Goal: Task Accomplishment & Management: Manage account settings

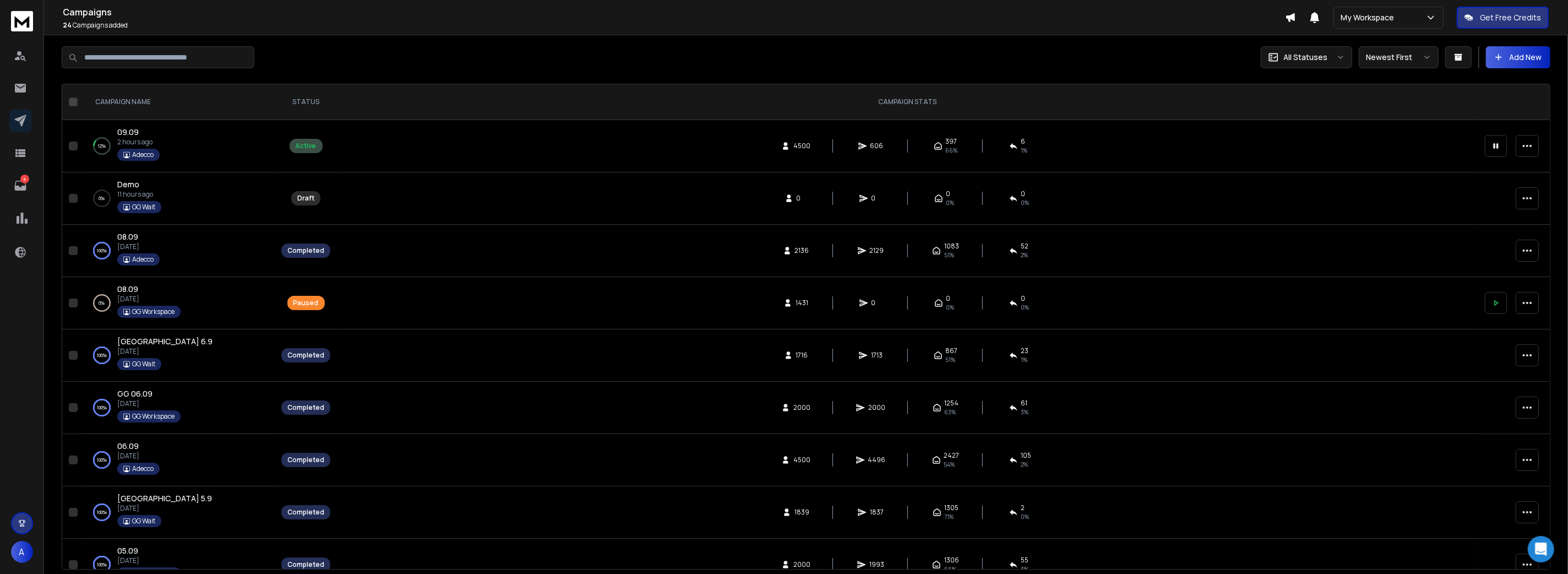
click at [381, 300] on div "1431 0 0 0% 0 0%" at bounding box center [908, 303] width 1129 height 18
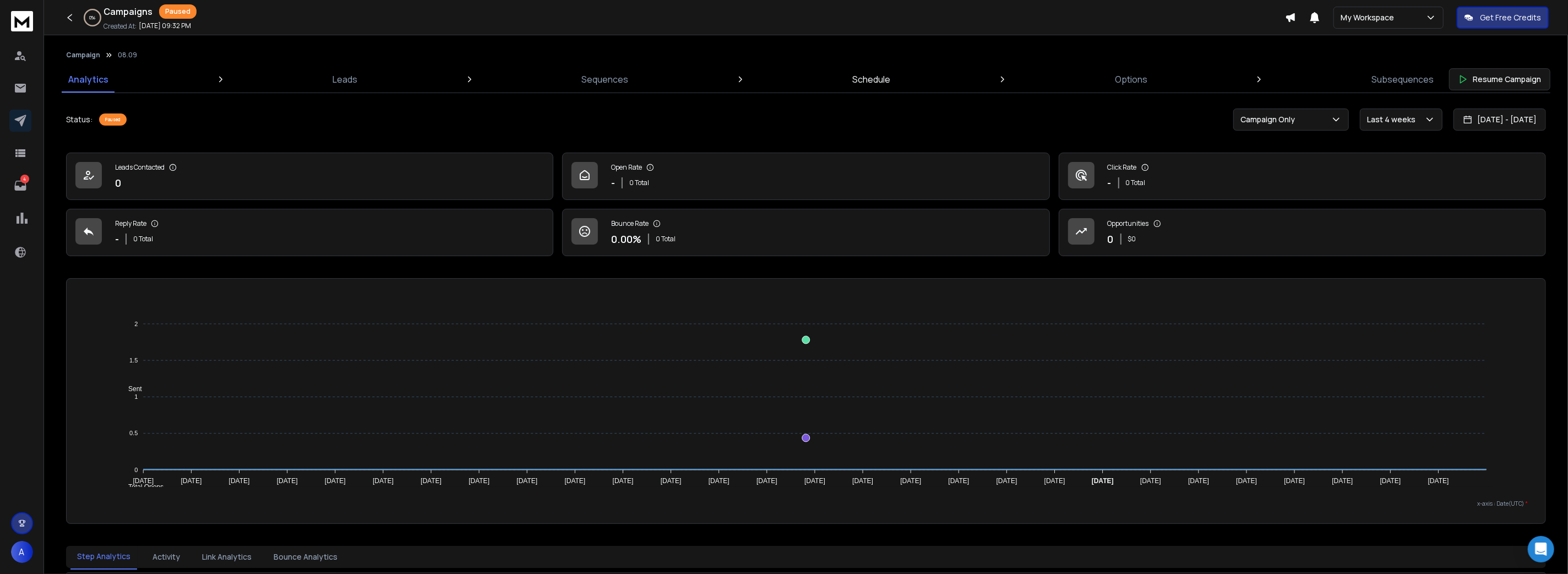
click at [883, 77] on p "Schedule" at bounding box center [872, 79] width 38 height 13
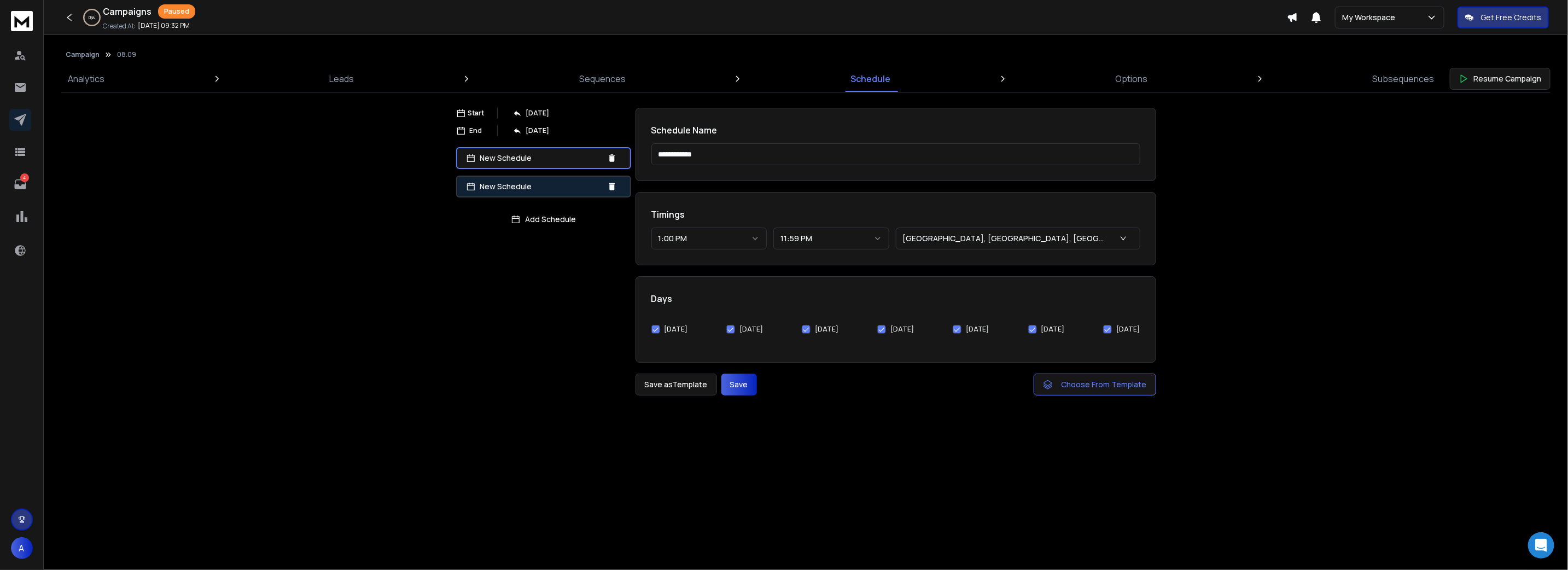
click at [562, 187] on p "New Schedule" at bounding box center [542, 186] width 123 height 11
select select "********"
click at [591, 74] on p "Sequences" at bounding box center [602, 79] width 47 height 13
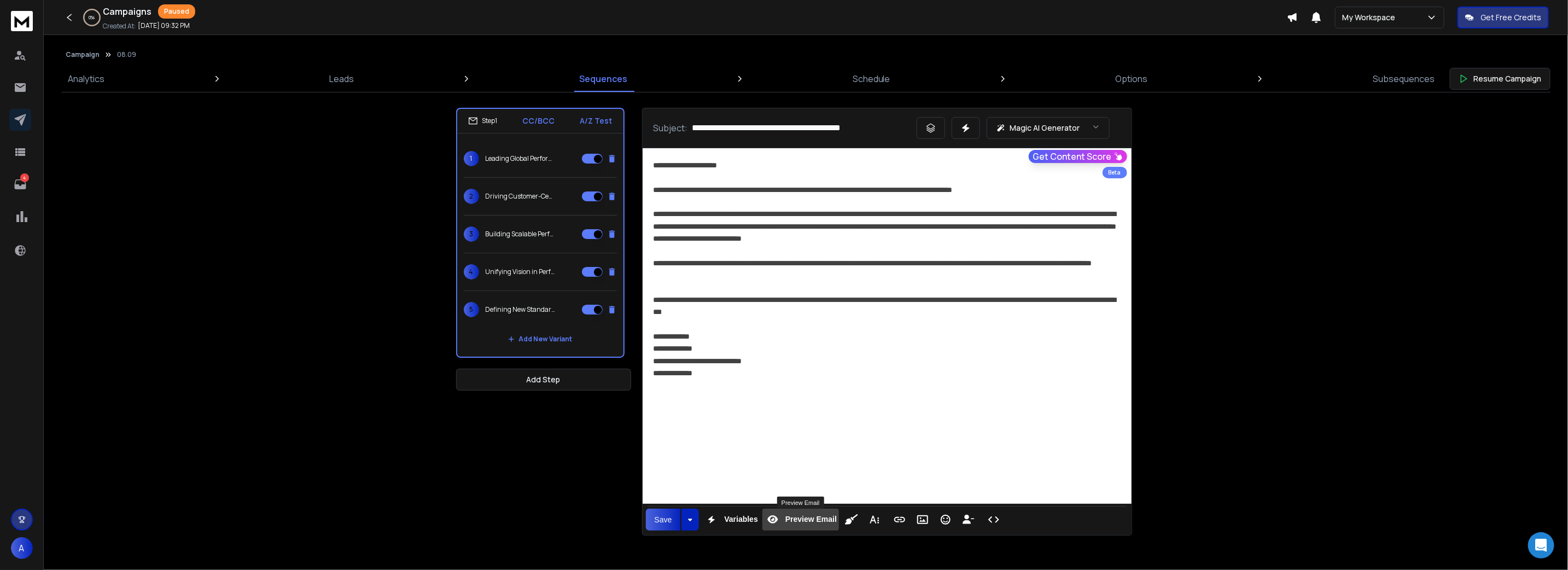
click at [815, 520] on span "Preview Email" at bounding box center [811, 519] width 56 height 9
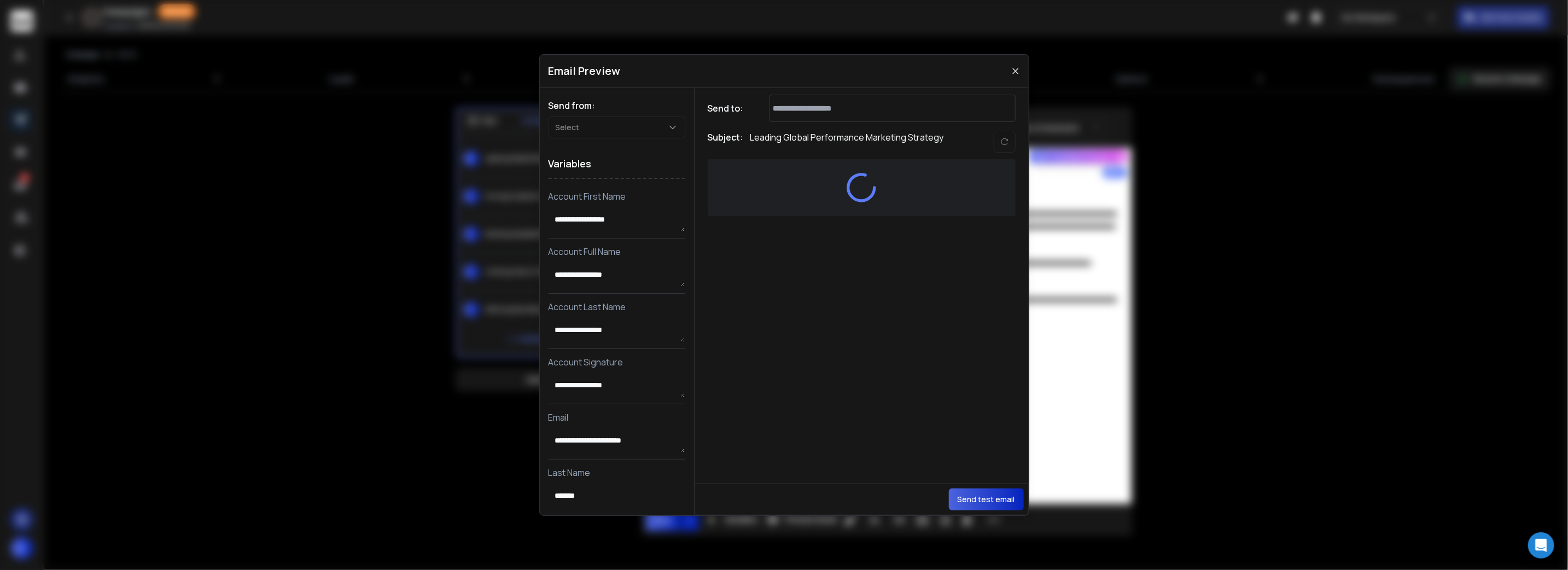
type textarea "**********"
type textarea "********"
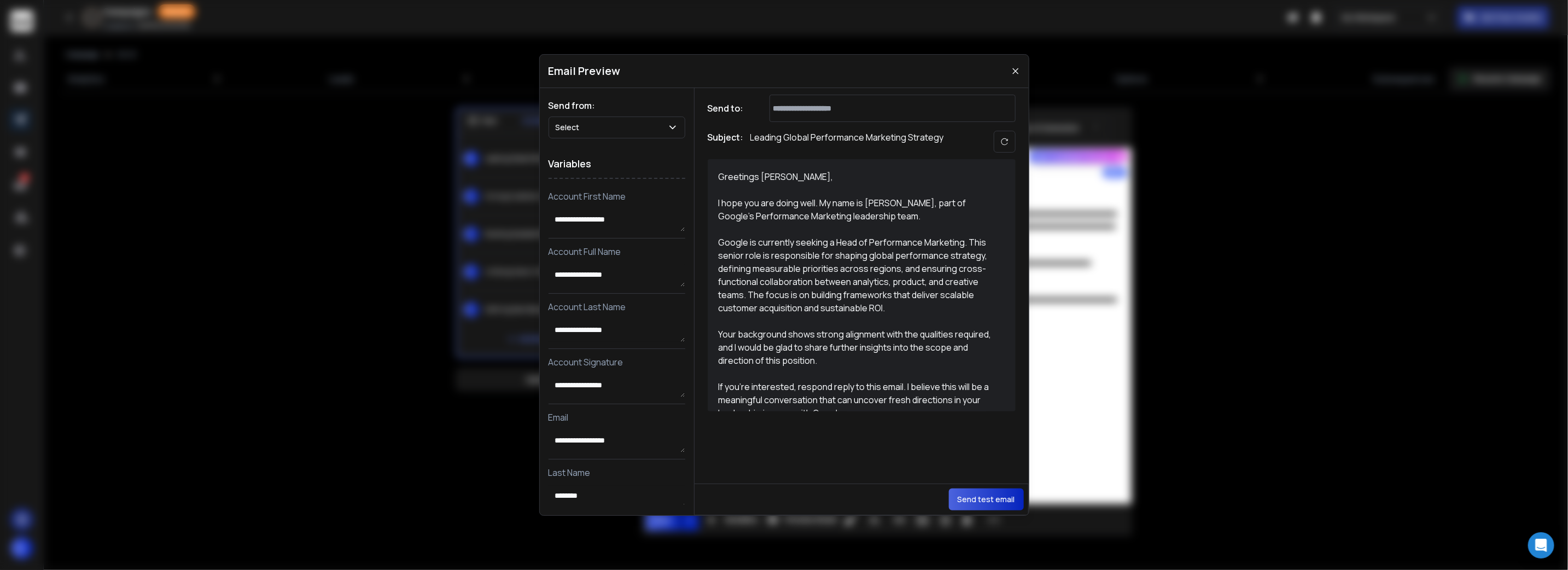
type textarea "**"
type textarea "**********"
type textarea "*******"
type textarea "**"
click at [1014, 69] on icon at bounding box center [1015, 71] width 6 height 6
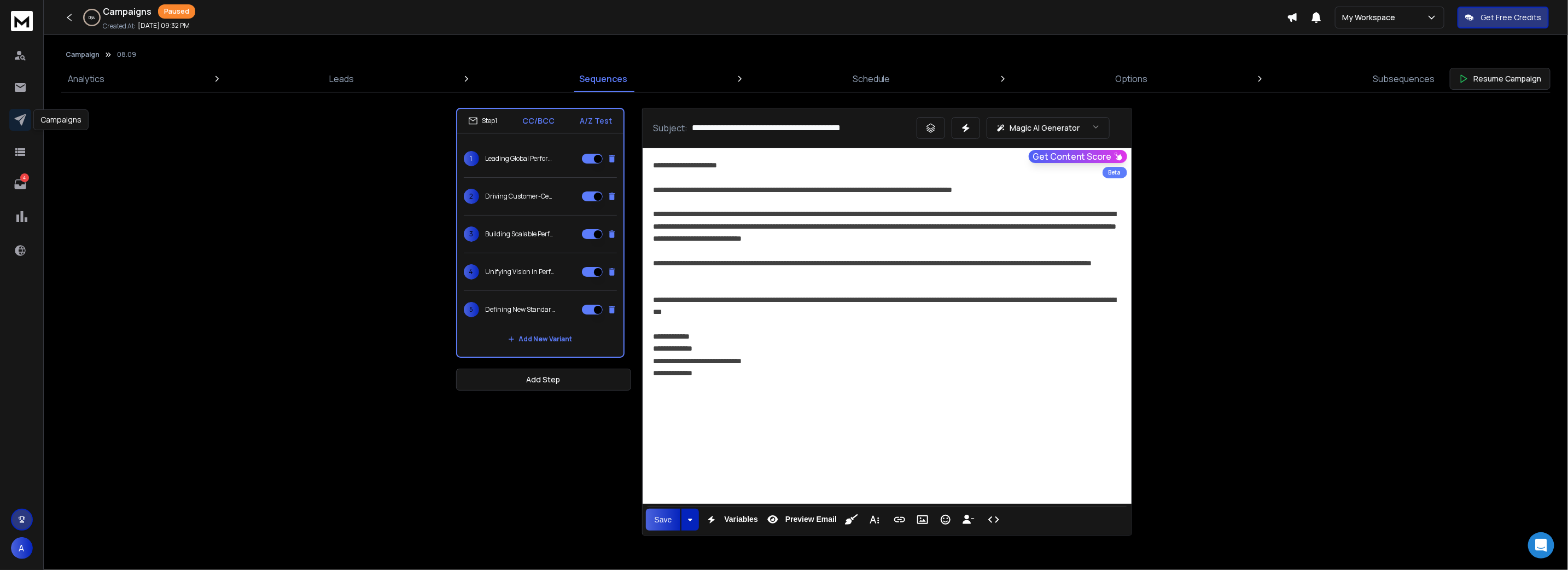
click at [20, 118] on icon at bounding box center [20, 120] width 12 height 12
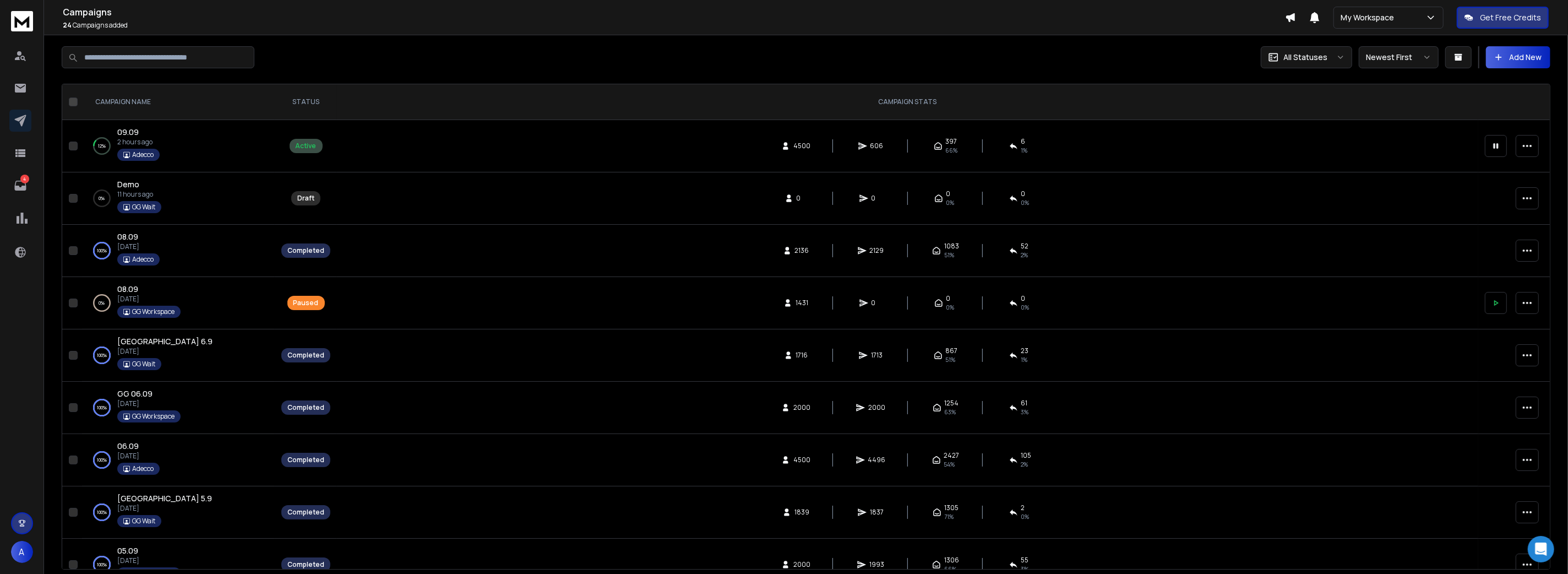
click at [182, 197] on div "0 % Demo 11 hours ago GG Wait" at bounding box center [178, 198] width 171 height 38
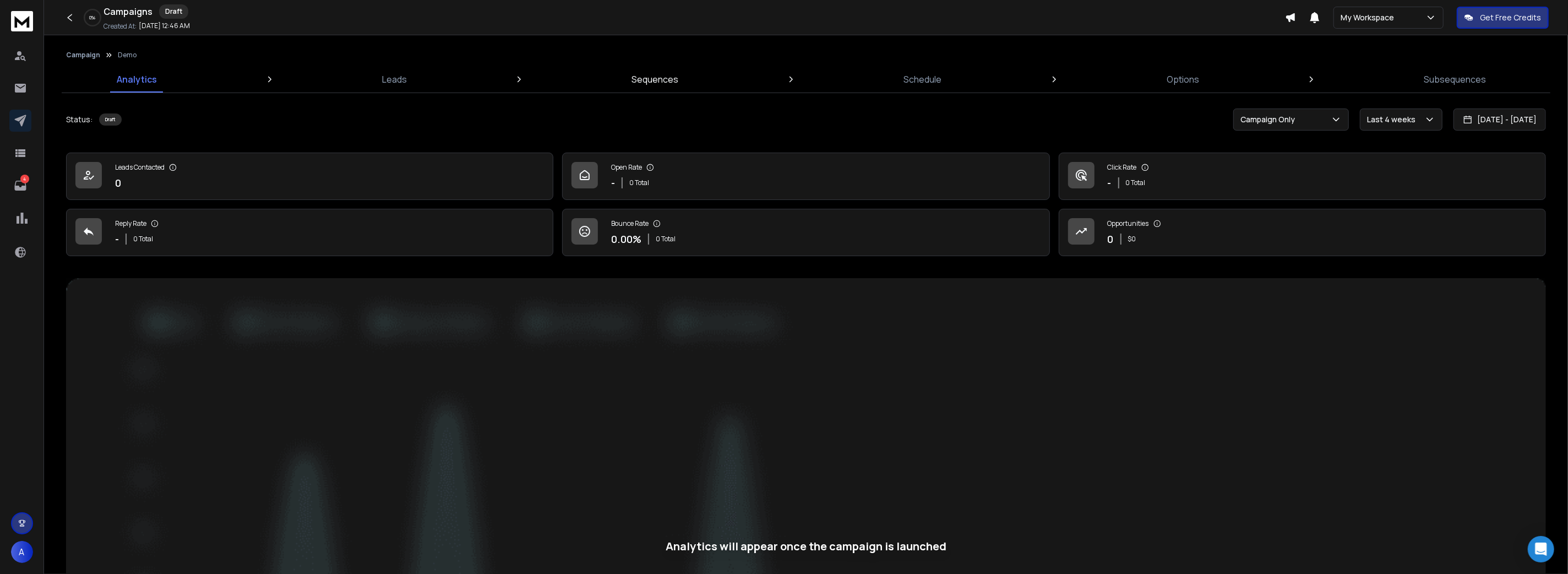
click at [640, 78] on p "Sequences" at bounding box center [655, 79] width 47 height 13
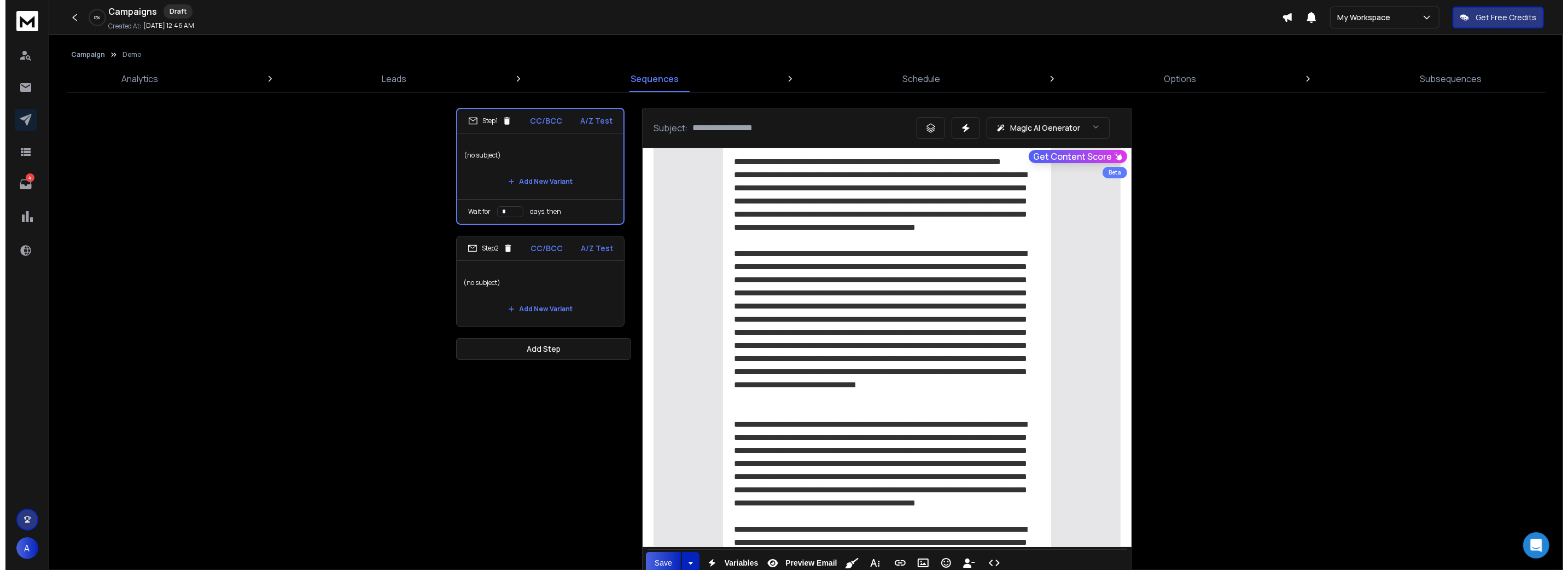
scroll to position [323, 0]
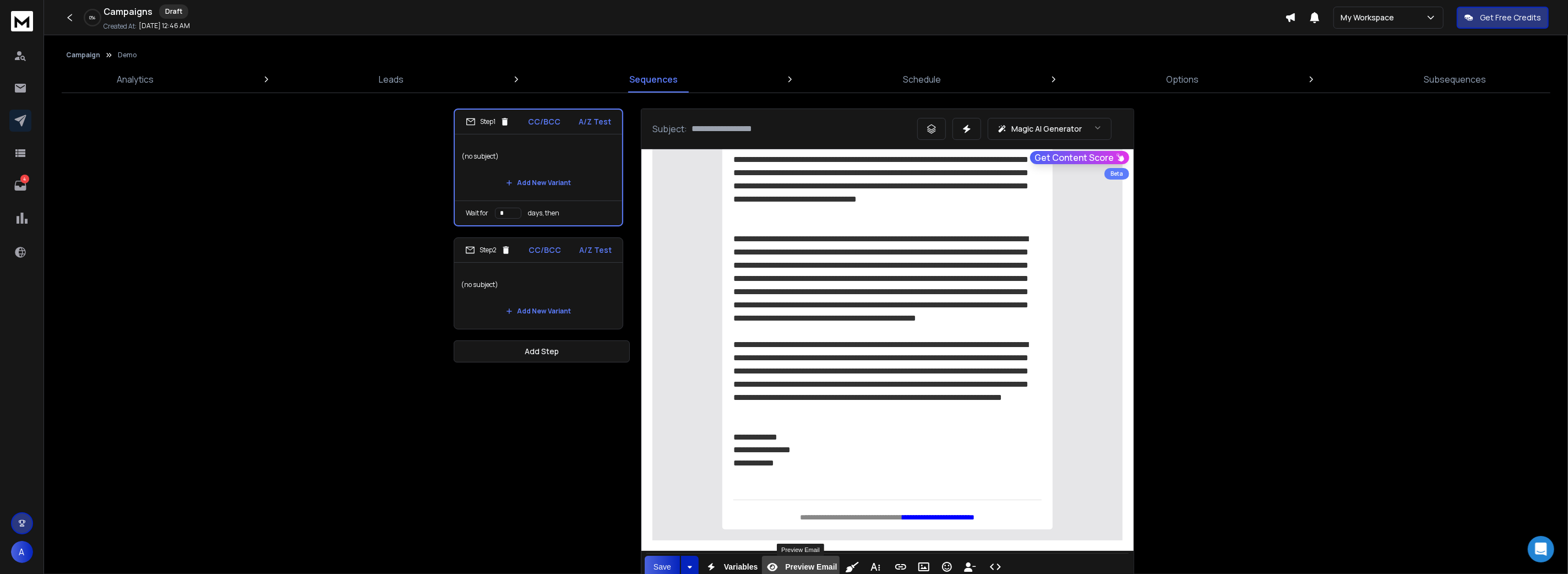
click at [811, 567] on span "Preview Email" at bounding box center [811, 567] width 56 height 9
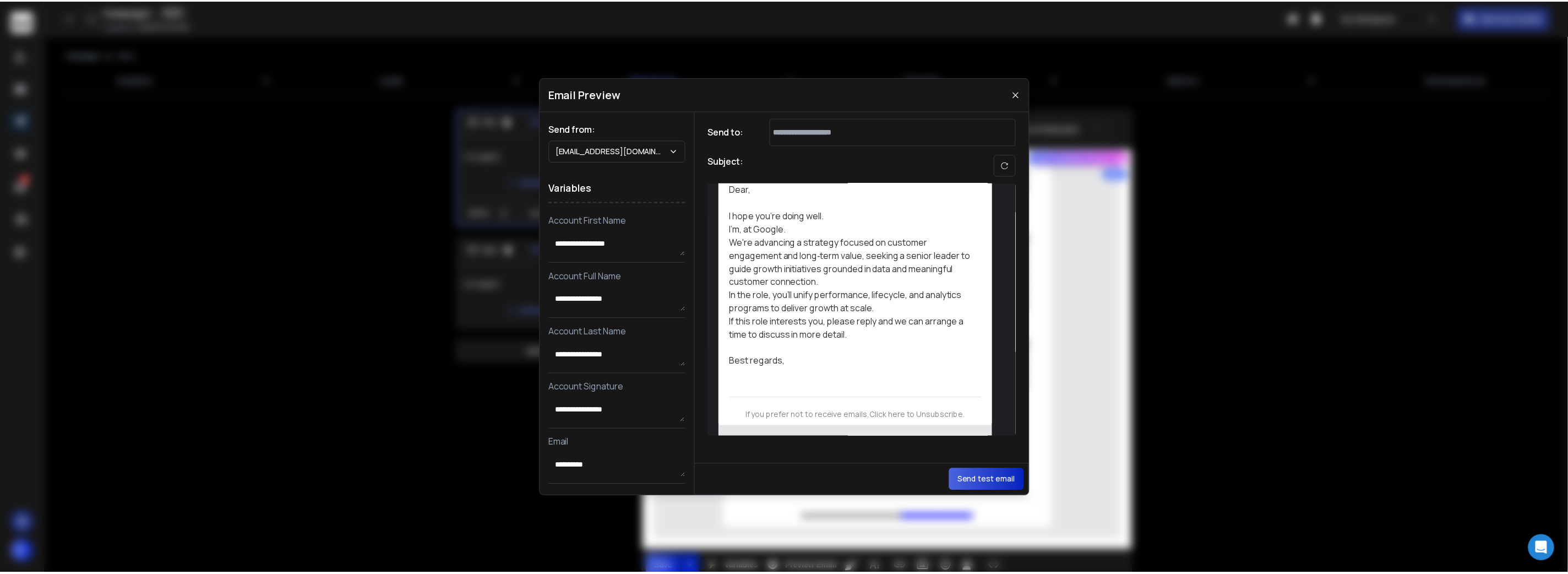
scroll to position [0, 0]
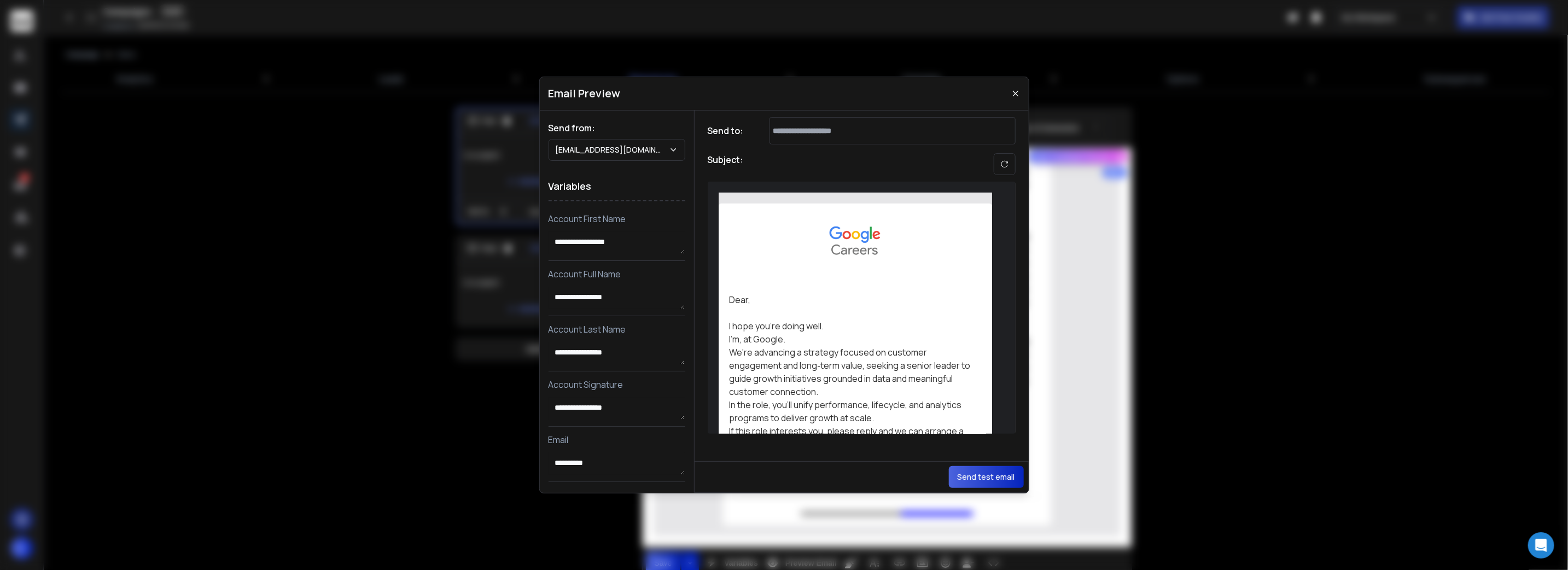
click at [1017, 93] on icon at bounding box center [1015, 94] width 9 height 9
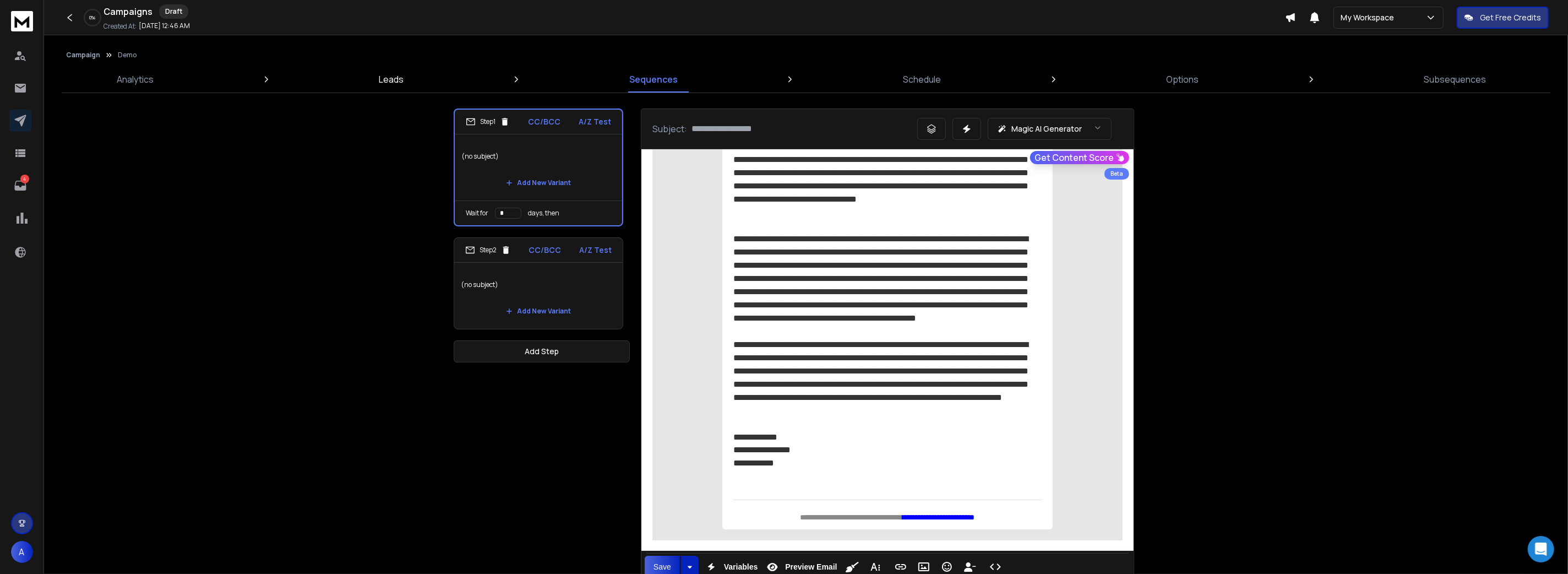
click at [391, 80] on p "Leads" at bounding box center [392, 79] width 25 height 13
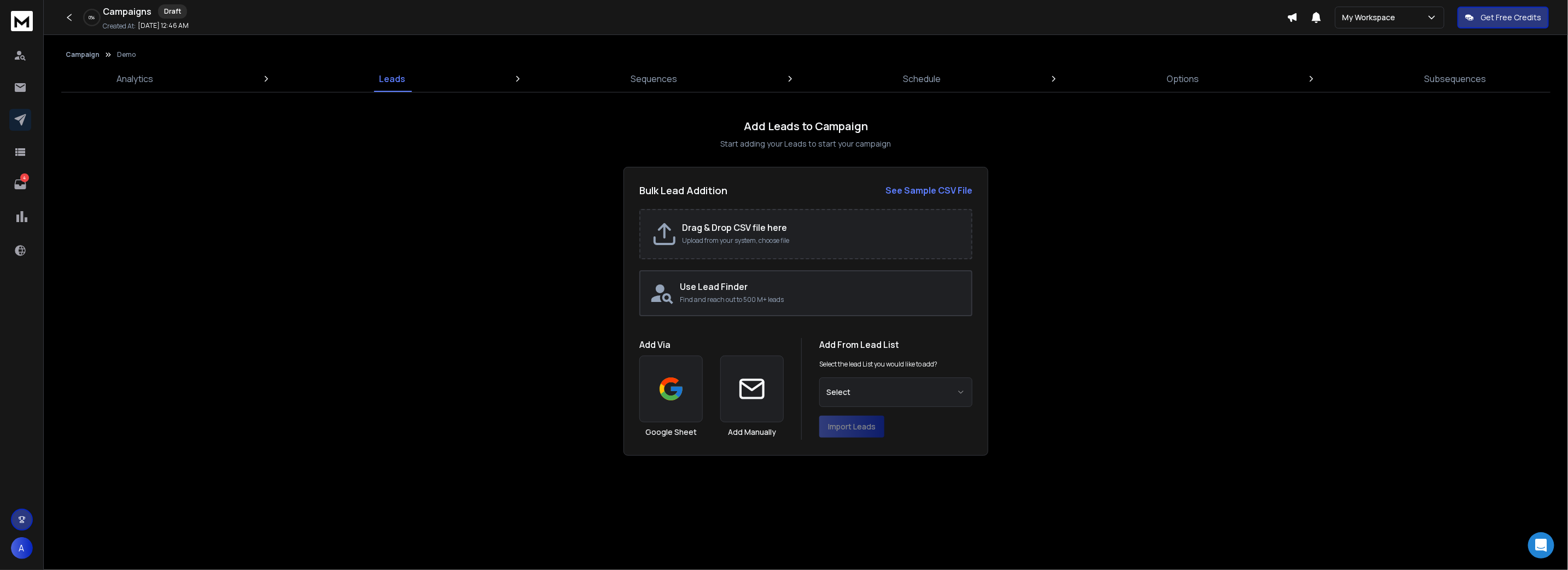
click at [951, 187] on strong "See Sample CSV File" at bounding box center [929, 190] width 87 height 12
click at [754, 387] on polyline at bounding box center [752, 386] width 23 height 8
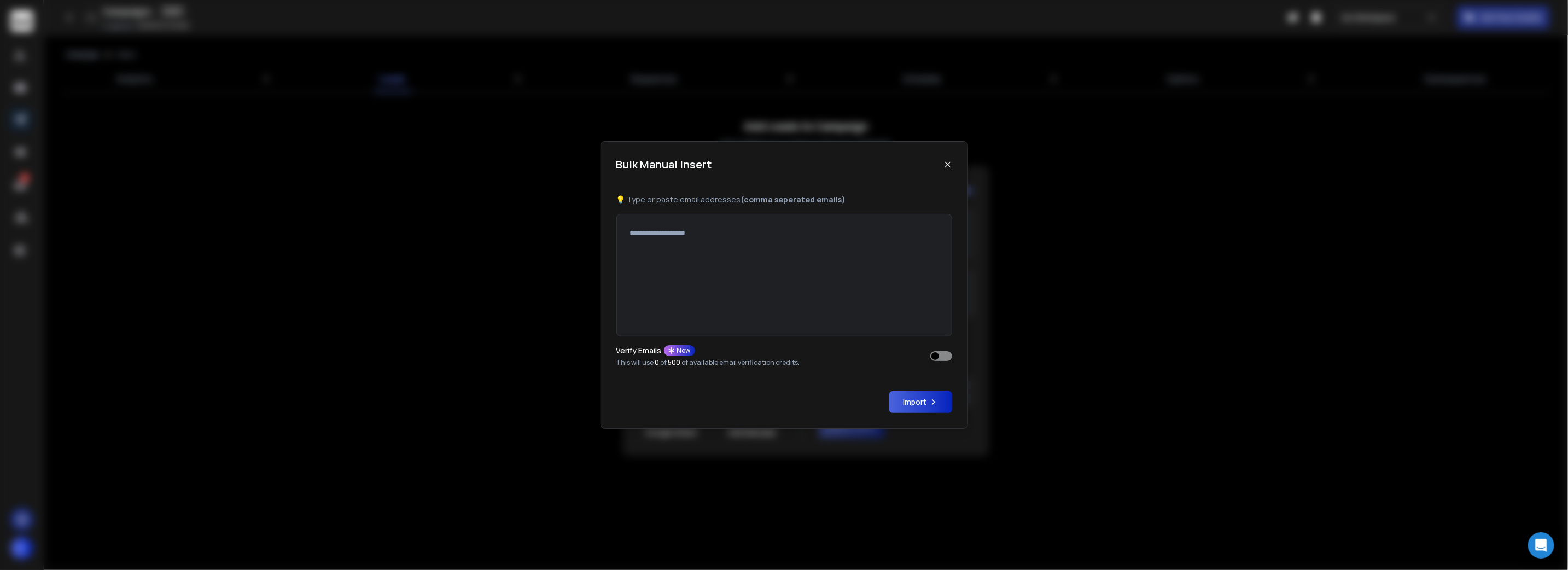
click at [945, 165] on icon at bounding box center [948, 165] width 9 height 9
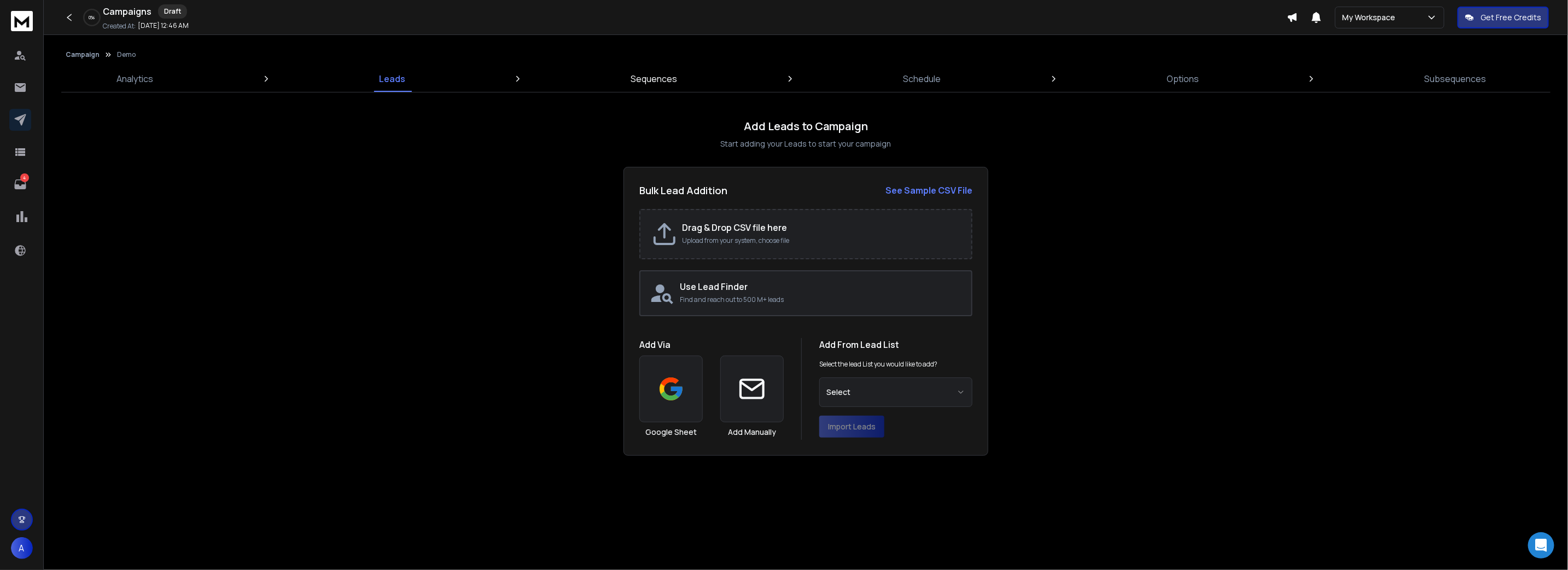
click at [670, 79] on p "Sequences" at bounding box center [654, 79] width 47 height 13
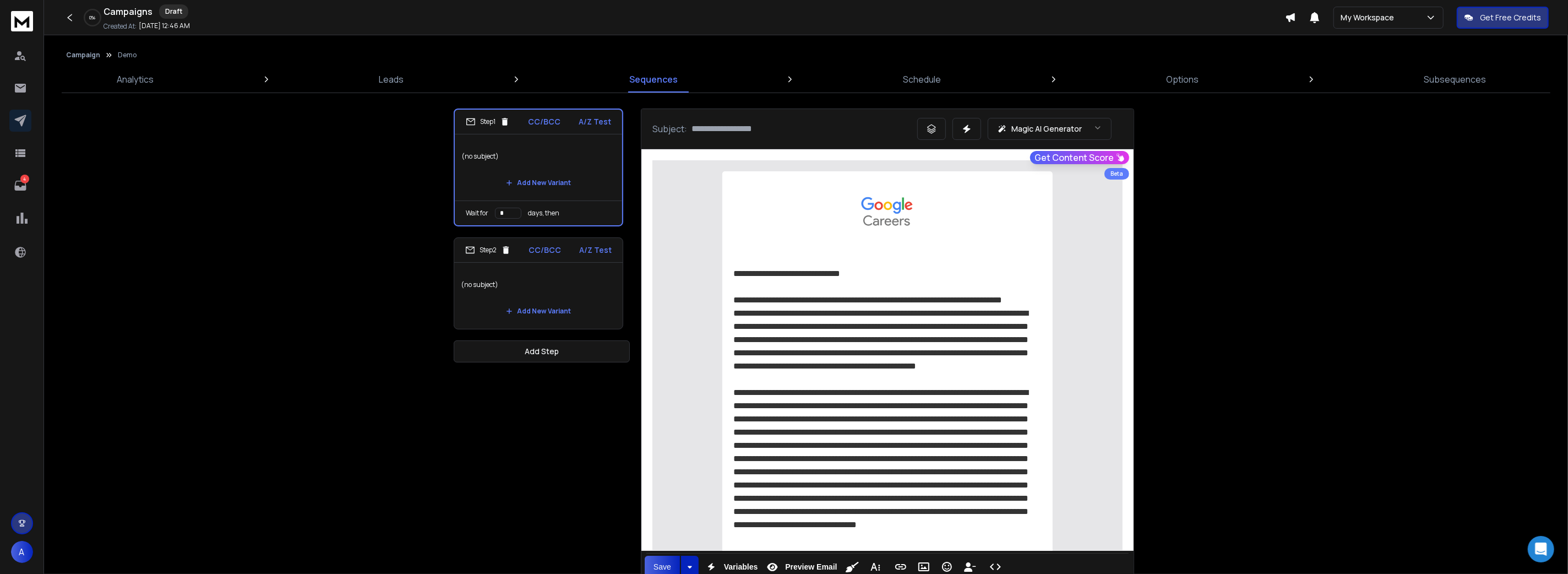
scroll to position [325, 0]
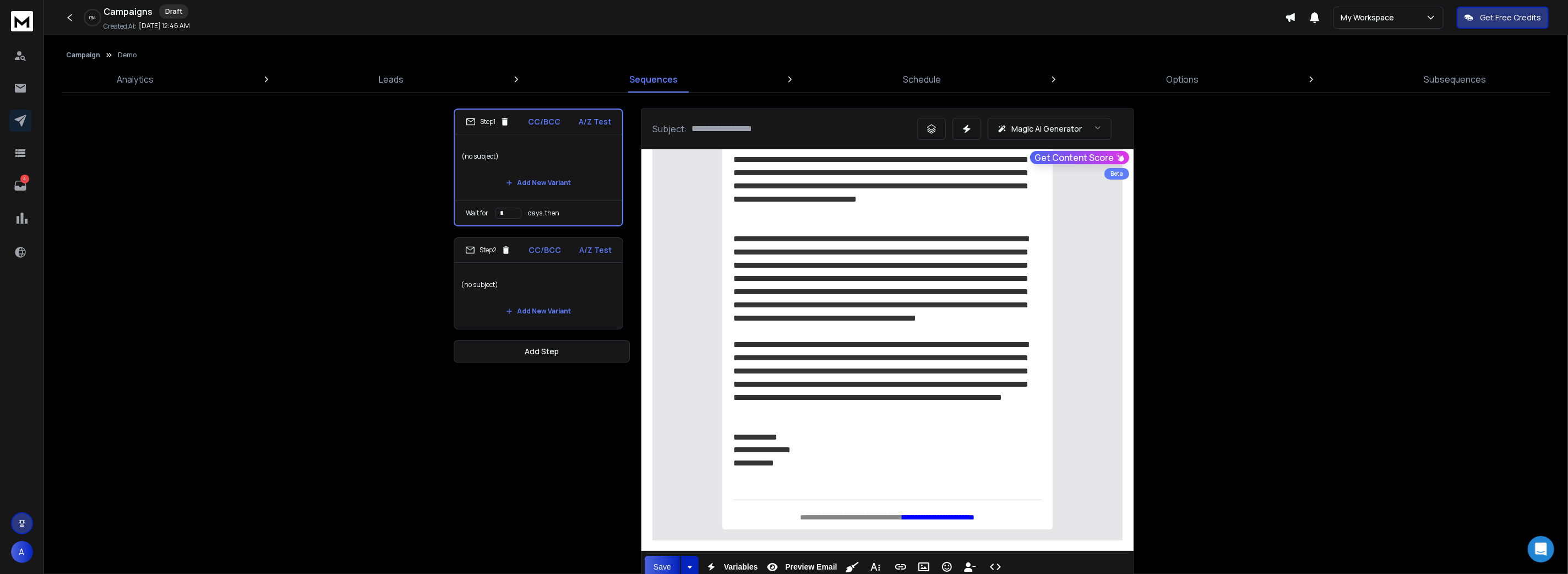
click at [855, 478] on div at bounding box center [888, 476] width 309 height 13
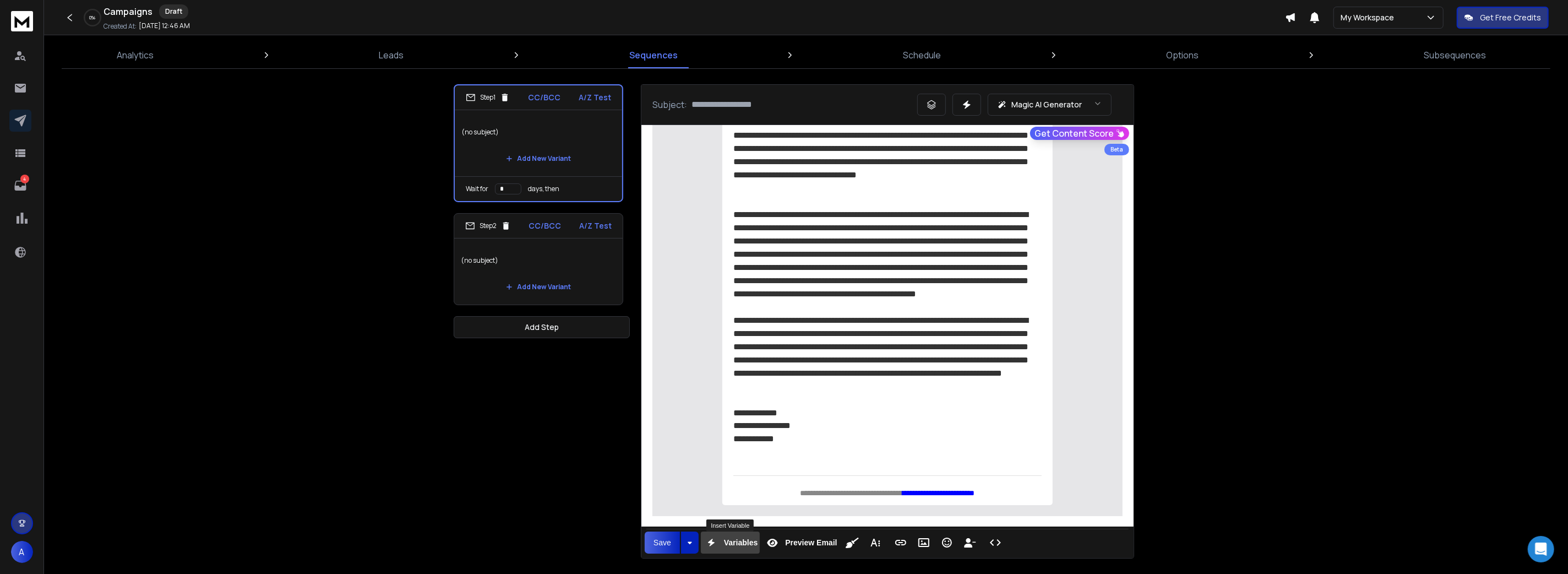
click at [735, 536] on div "Variables" at bounding box center [730, 542] width 59 height 18
click at [722, 541] on span "Variables" at bounding box center [741, 543] width 38 height 9
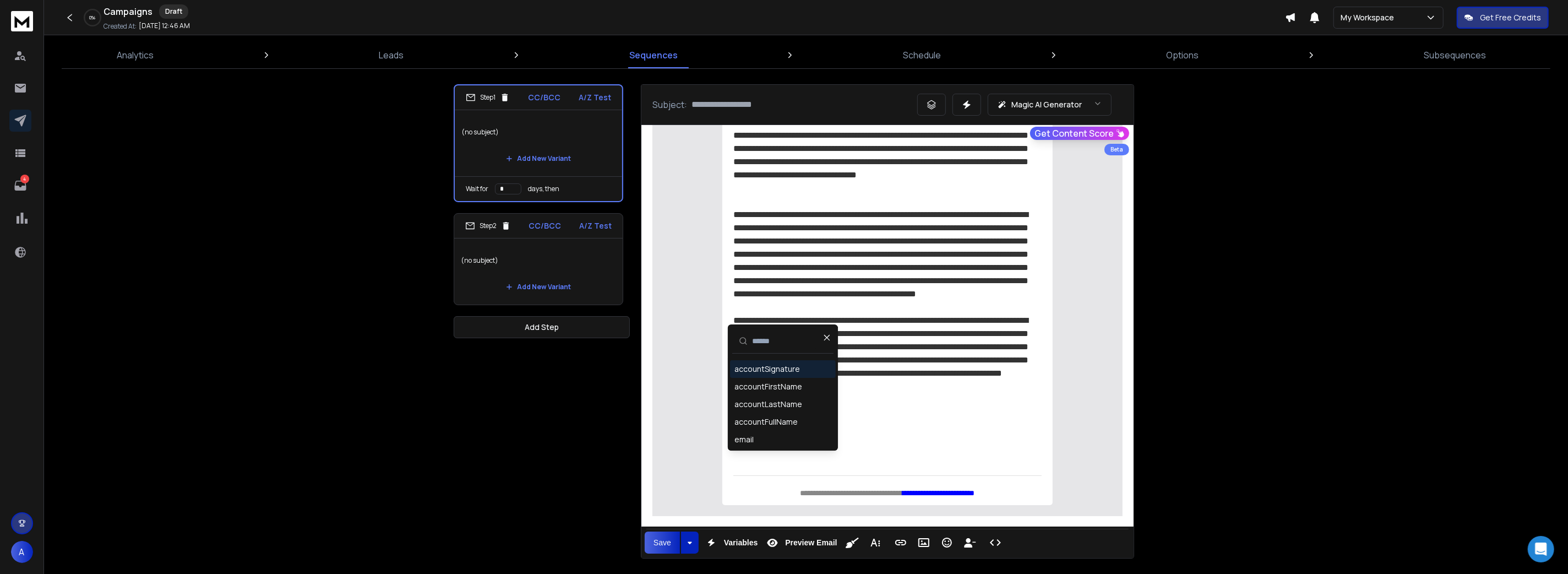
click at [762, 340] on input "text" at bounding box center [790, 340] width 75 height 24
type input "*"
click at [970, 543] on icon "button" at bounding box center [970, 543] width 12 height 9
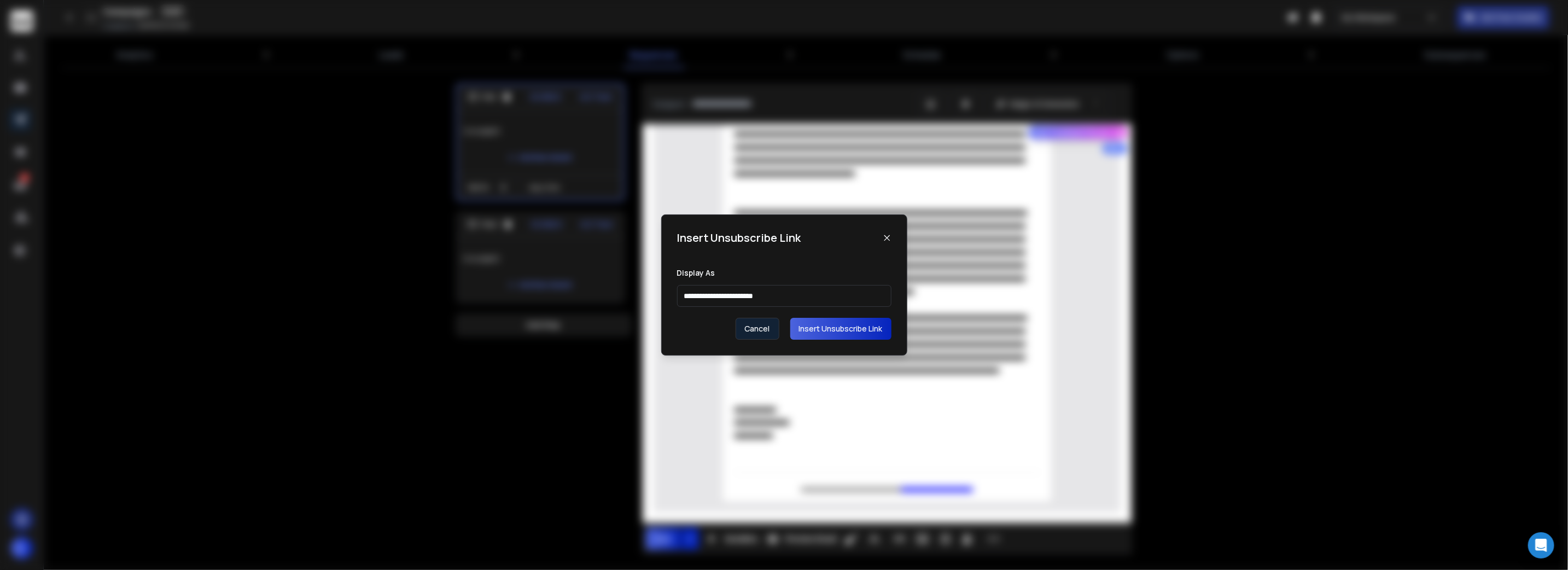
click at [754, 325] on button "Cancel" at bounding box center [758, 329] width 44 height 22
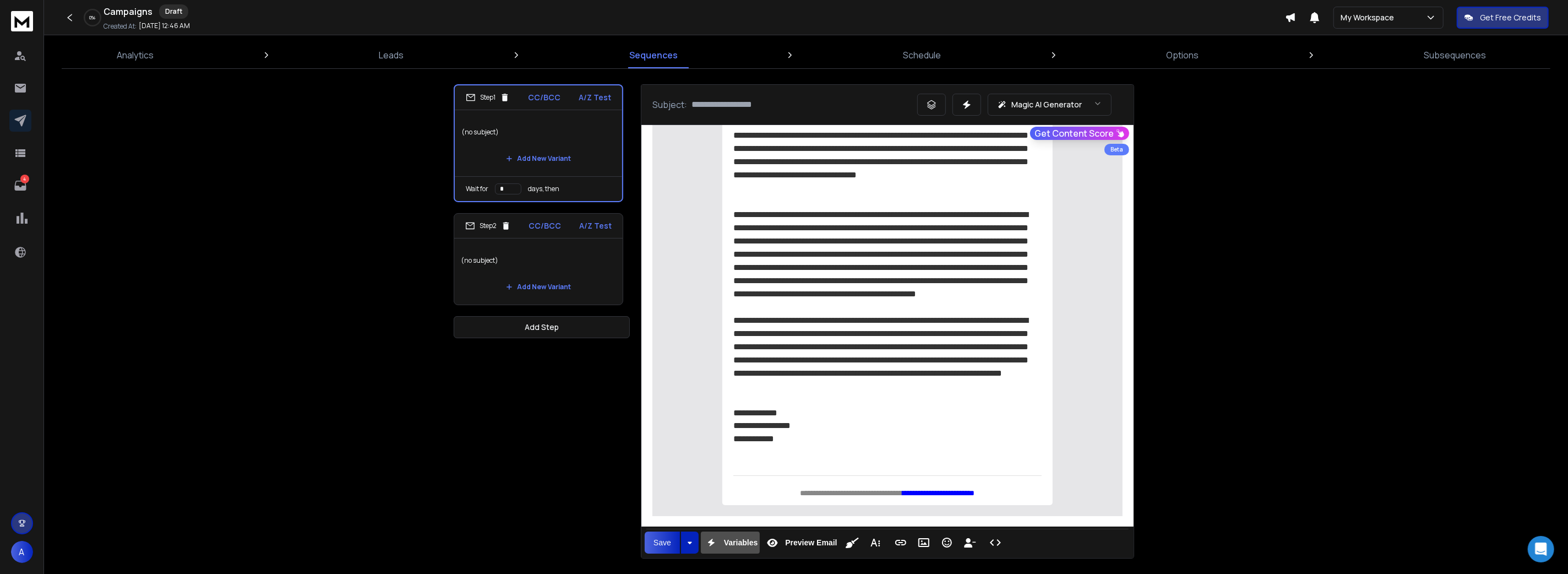
click at [725, 539] on span "Variables" at bounding box center [741, 543] width 38 height 9
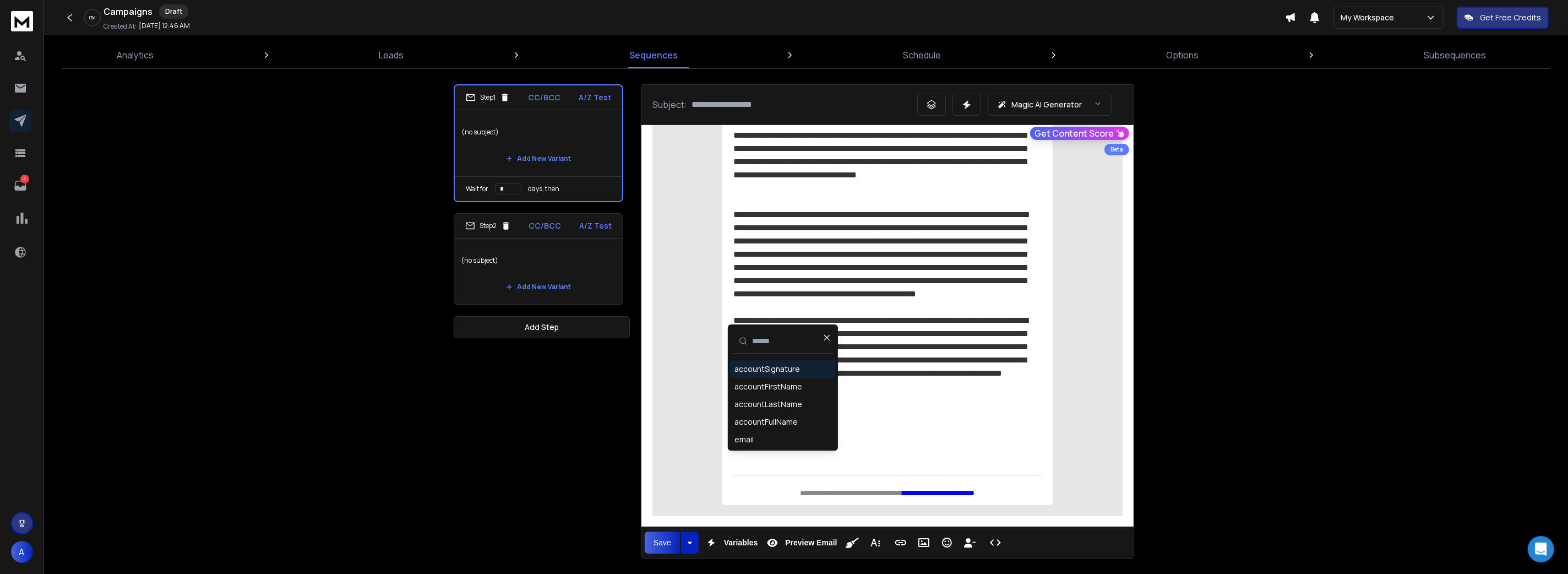
click at [827, 335] on icon at bounding box center [827, 338] width 9 height 9
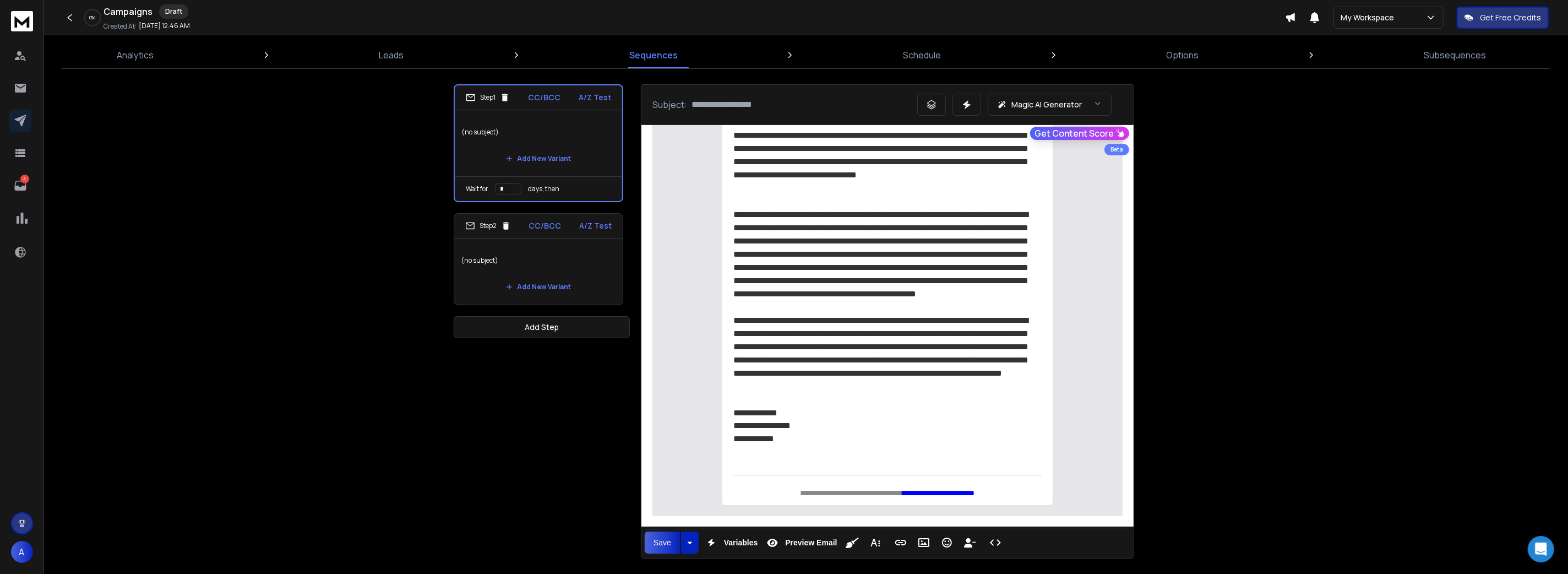
scroll to position [0, 0]
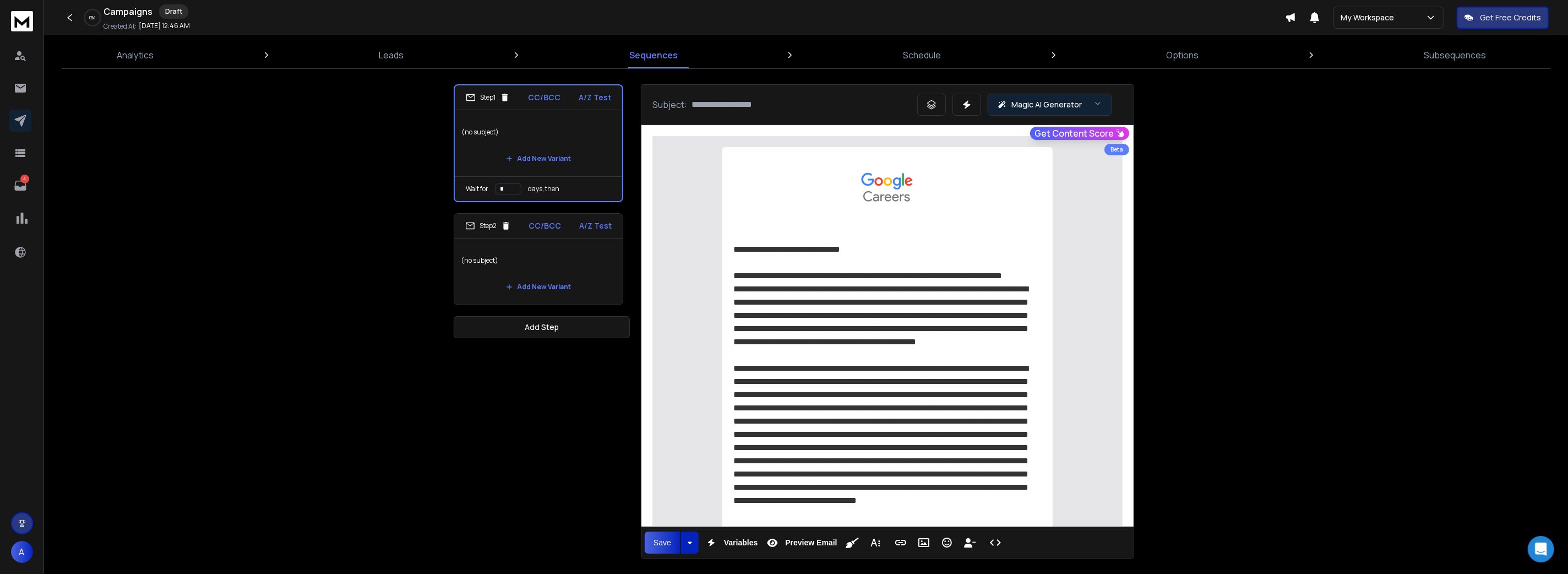
click at [1053, 102] on p "Magic AI Generator" at bounding box center [1047, 104] width 70 height 11
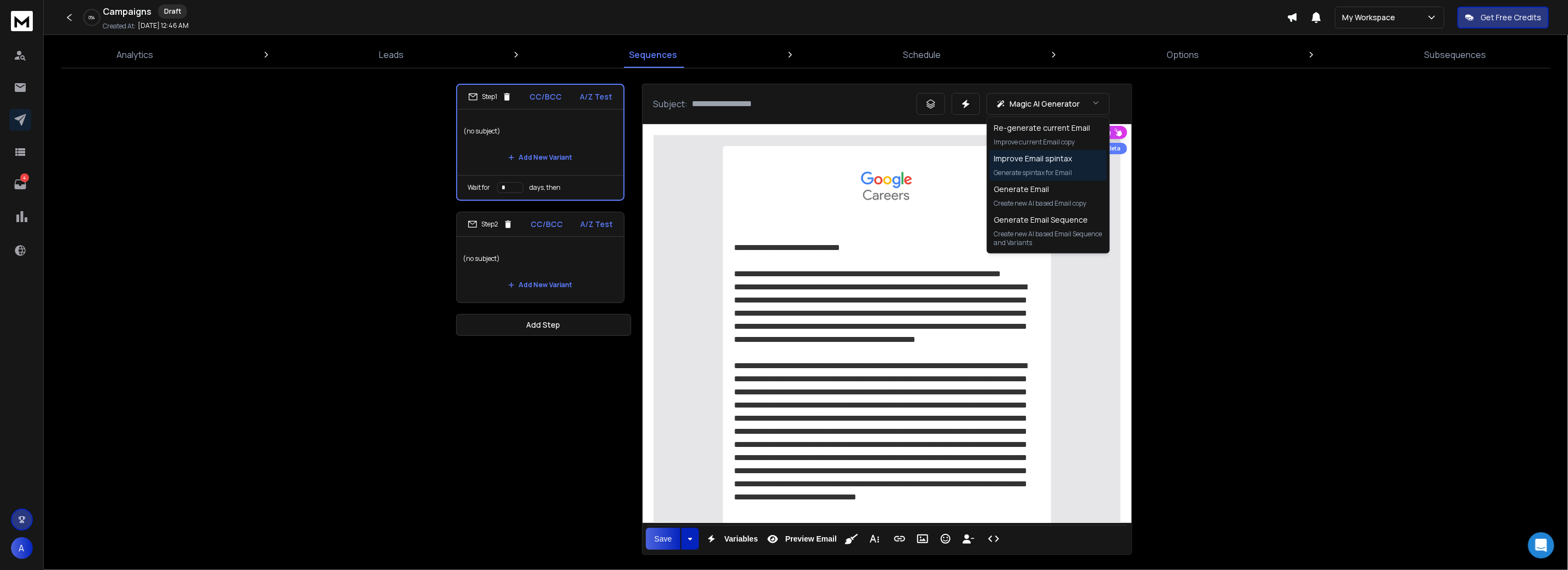
click at [1171, 205] on div "**********" at bounding box center [806, 319] width 1489 height 480
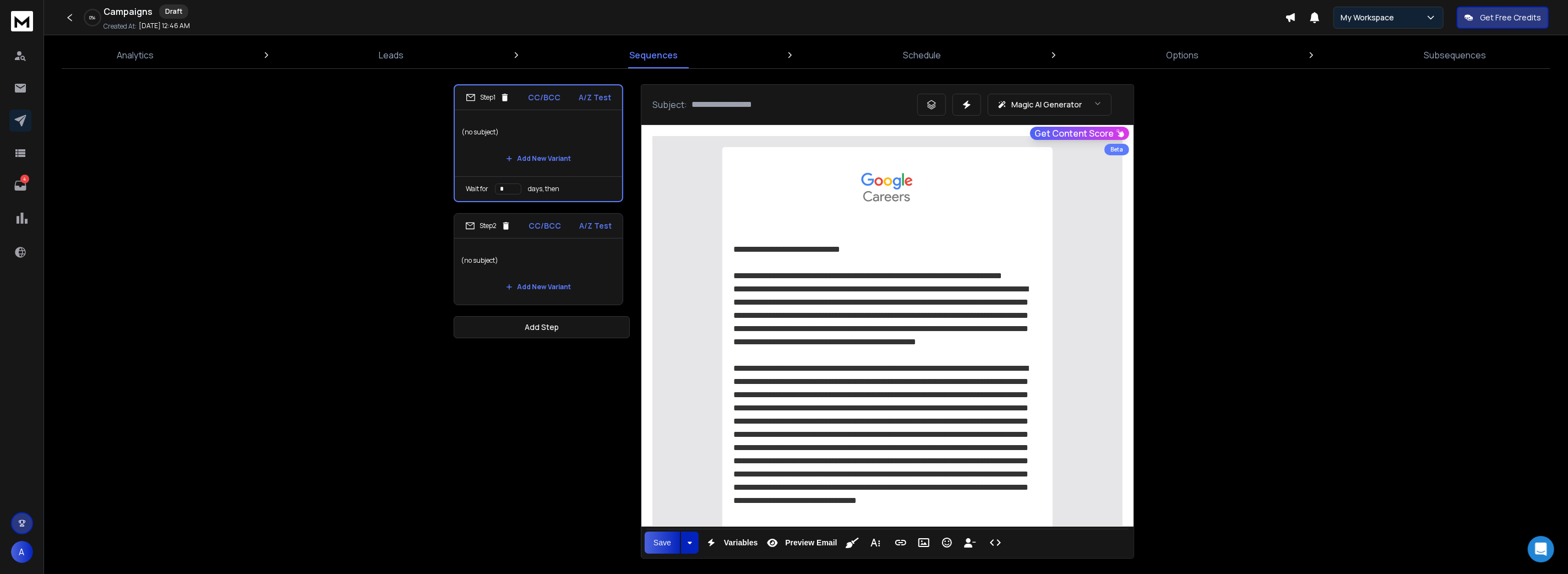
click at [1379, 16] on p "My Workspace" at bounding box center [1369, 18] width 58 height 11
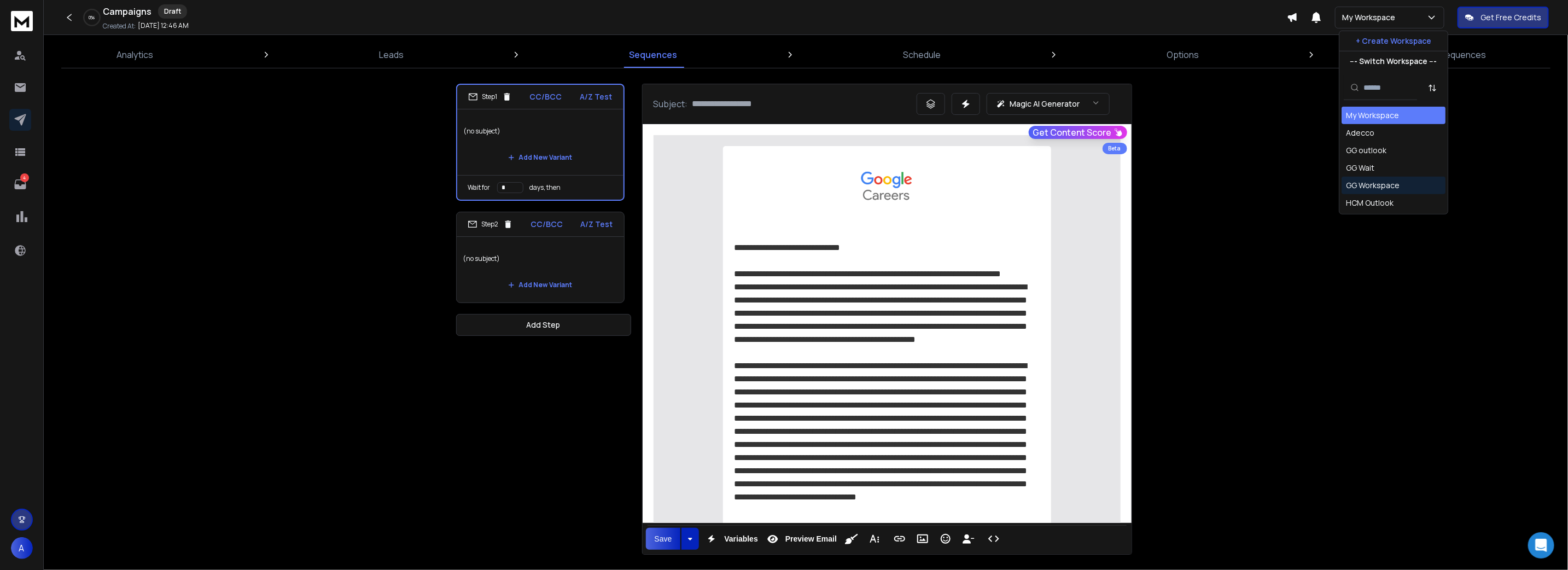
click at [1361, 185] on div "GG Workspace" at bounding box center [1372, 185] width 54 height 11
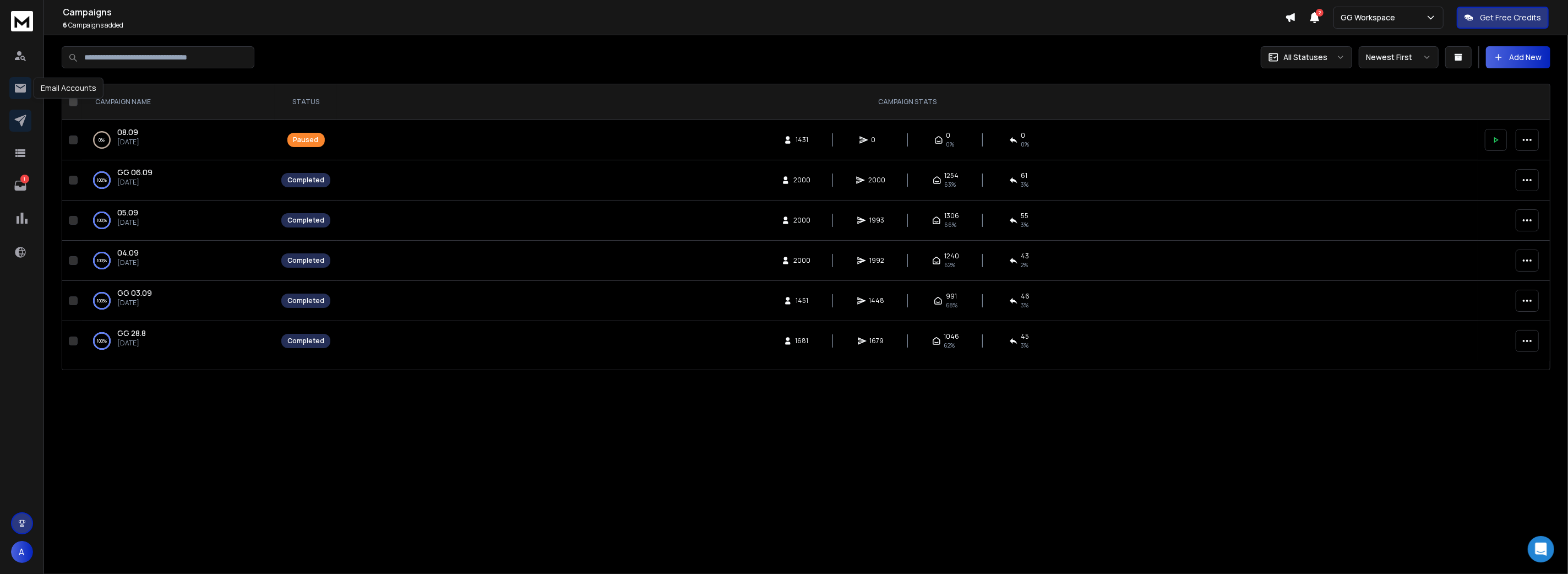
click at [25, 89] on icon at bounding box center [20, 88] width 13 height 13
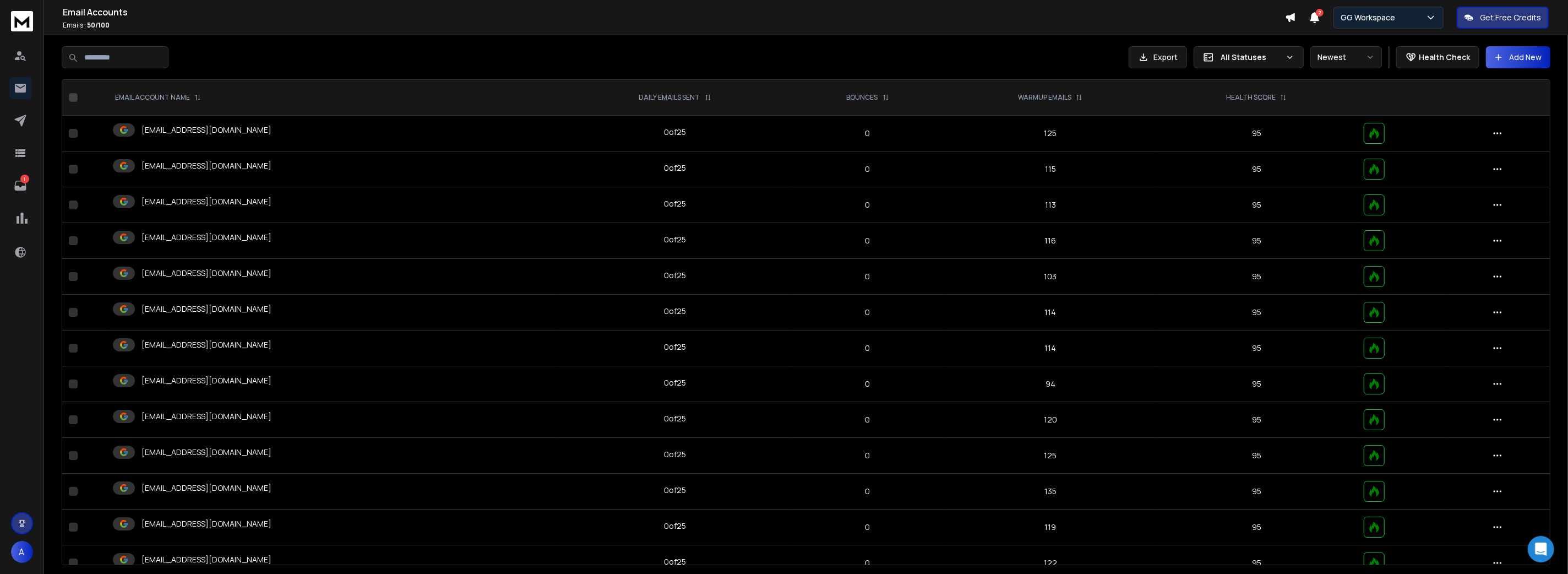
click at [1383, 23] on p "GG Workspace" at bounding box center [1370, 18] width 59 height 11
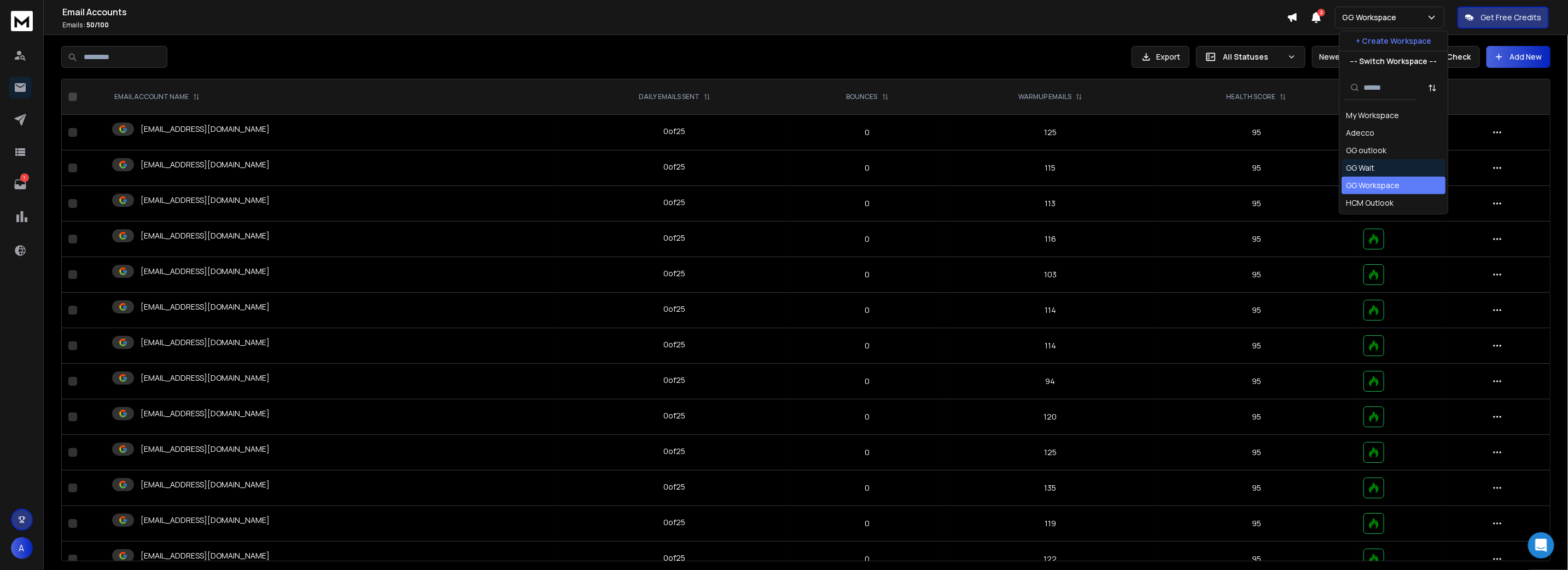
click at [1362, 165] on div "GG Wait" at bounding box center [1360, 167] width 28 height 11
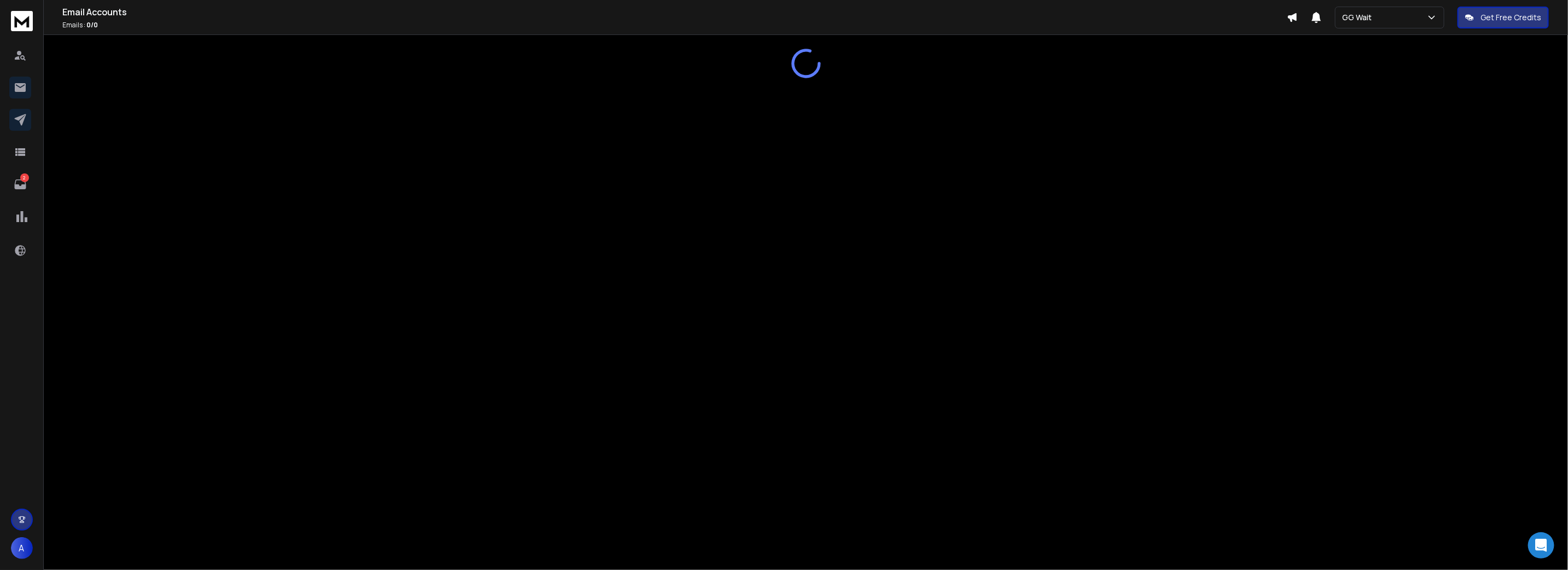
click at [24, 118] on icon at bounding box center [20, 120] width 12 height 12
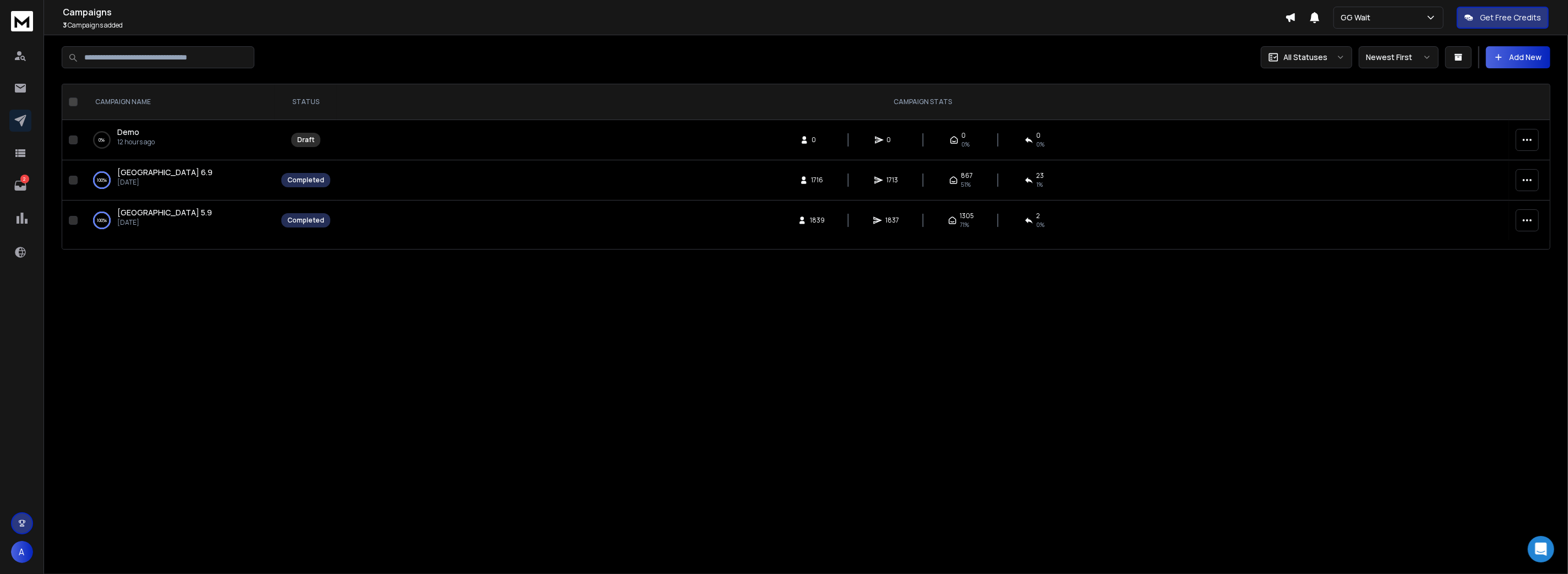
click at [200, 145] on div "0 % Demo 12 hours ago" at bounding box center [178, 140] width 171 height 27
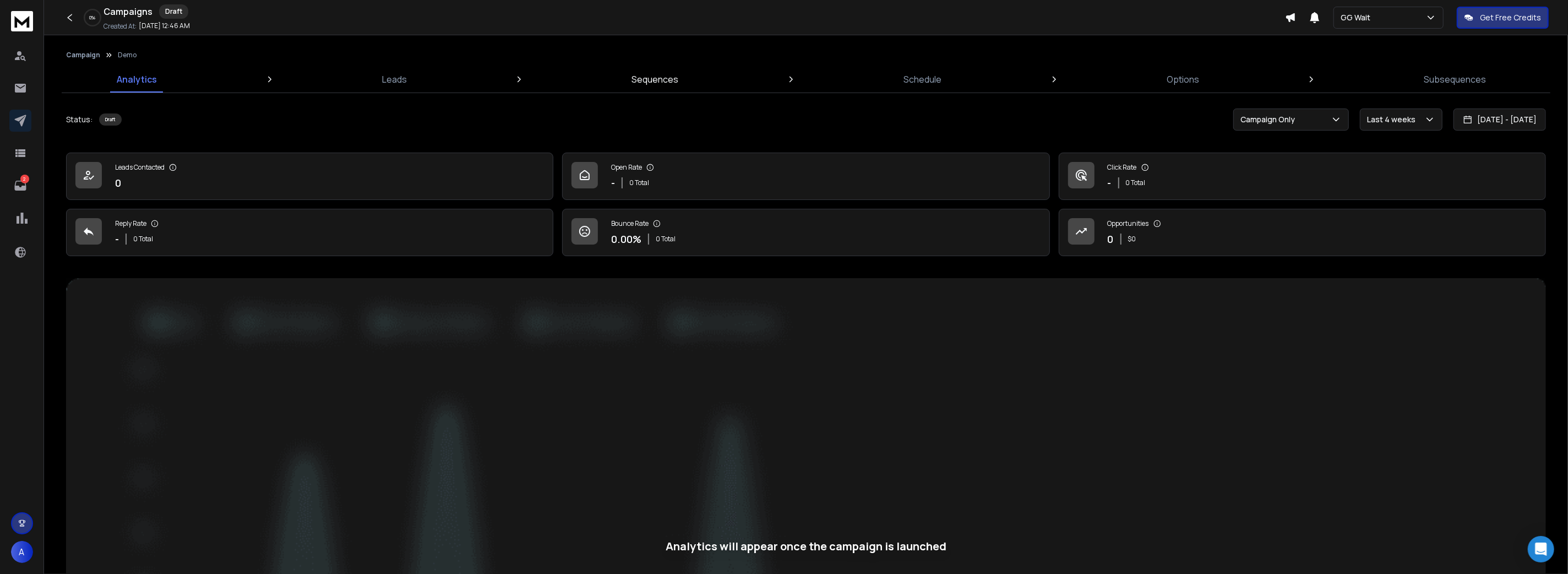
click at [655, 74] on p "Sequences" at bounding box center [655, 79] width 47 height 13
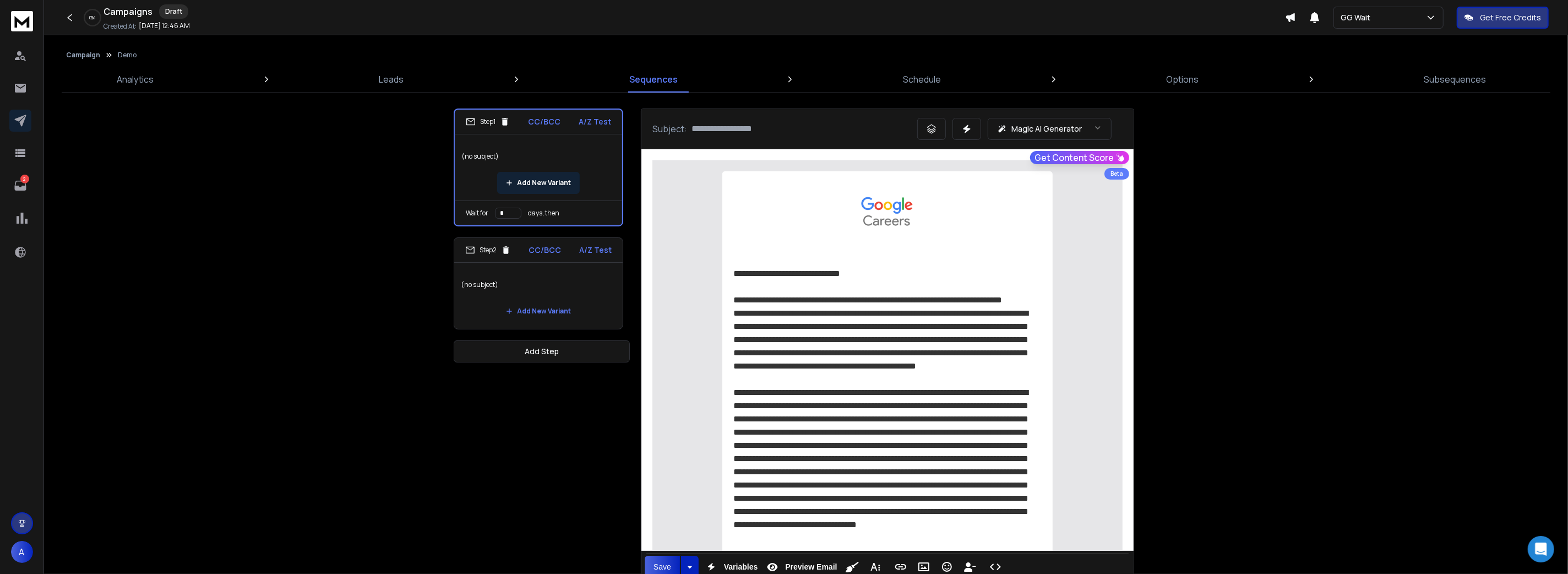
click at [523, 183] on button "Add New Variant" at bounding box center [538, 183] width 83 height 22
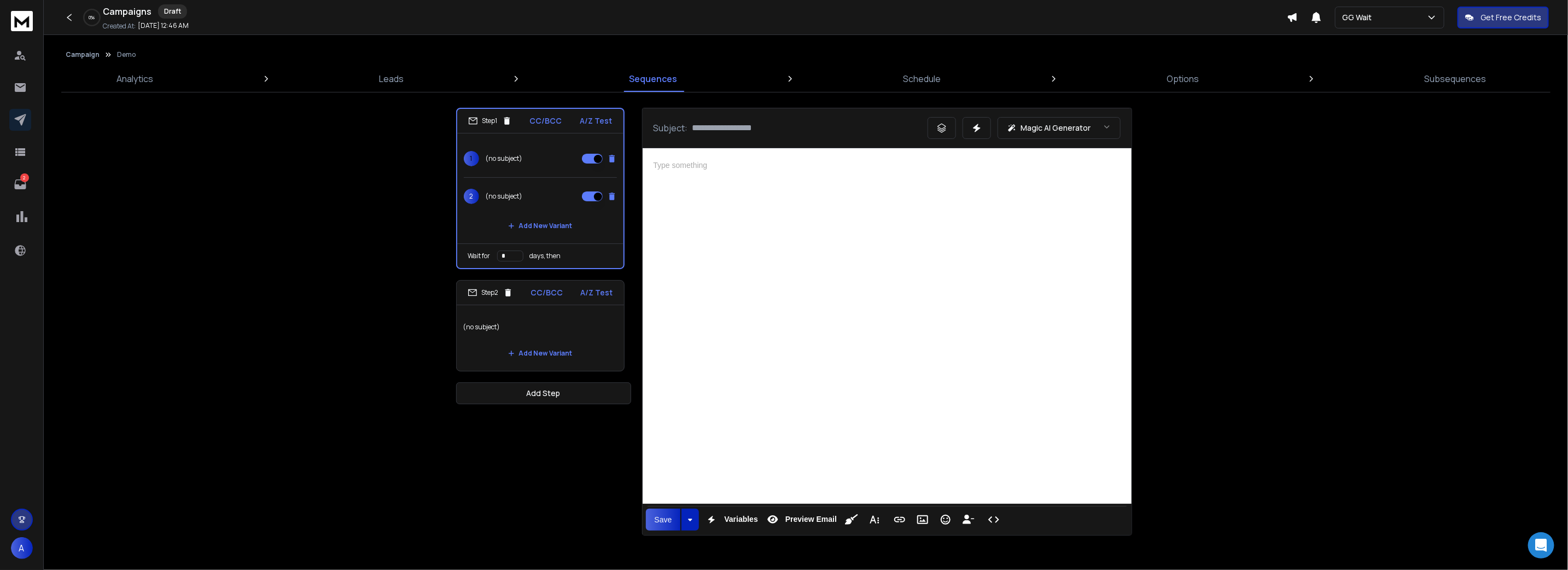
click at [702, 179] on div at bounding box center [887, 326] width 489 height 355
click at [993, 520] on icon "button" at bounding box center [993, 520] width 13 height 13
type textarea "**********"
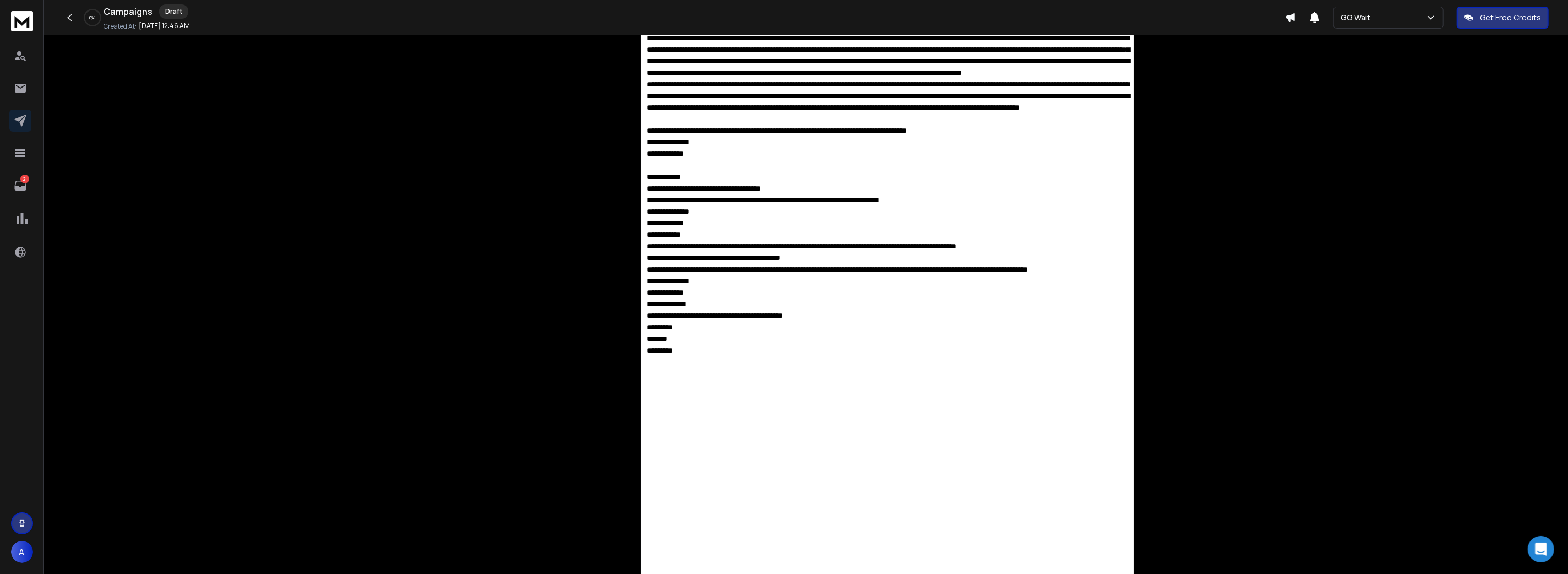
scroll to position [546, 0]
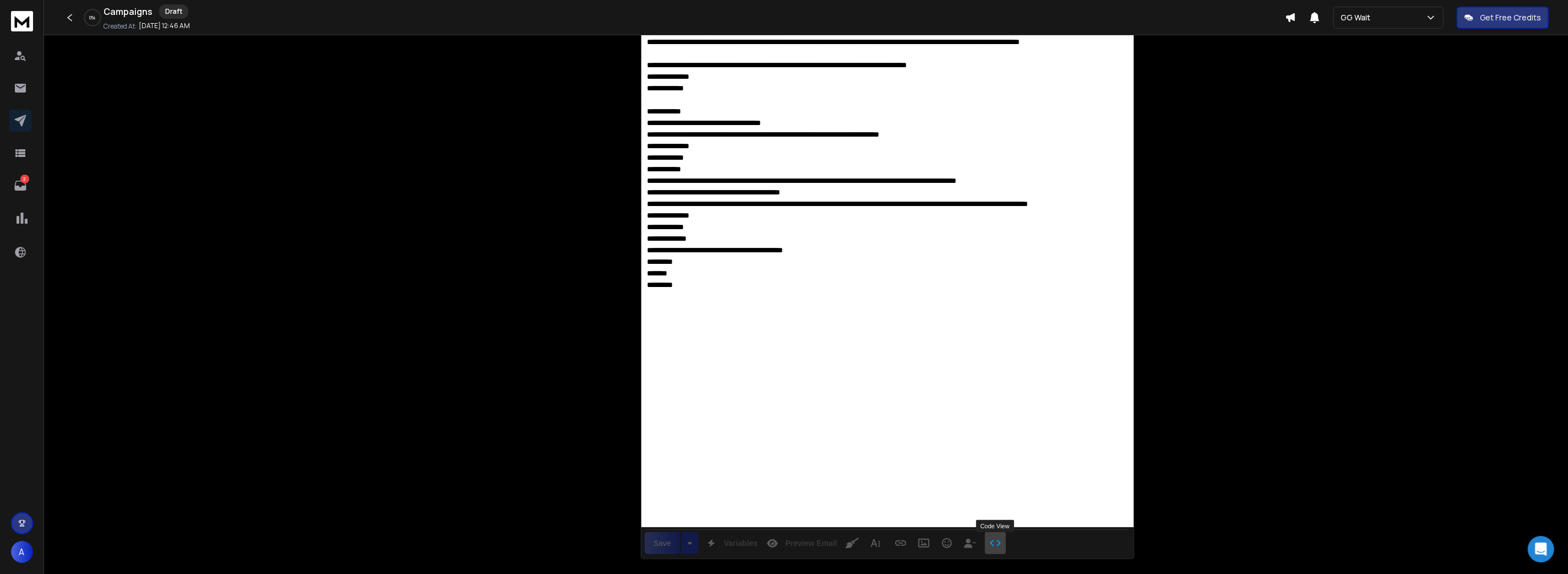
click at [996, 545] on icon "button" at bounding box center [995, 543] width 13 height 13
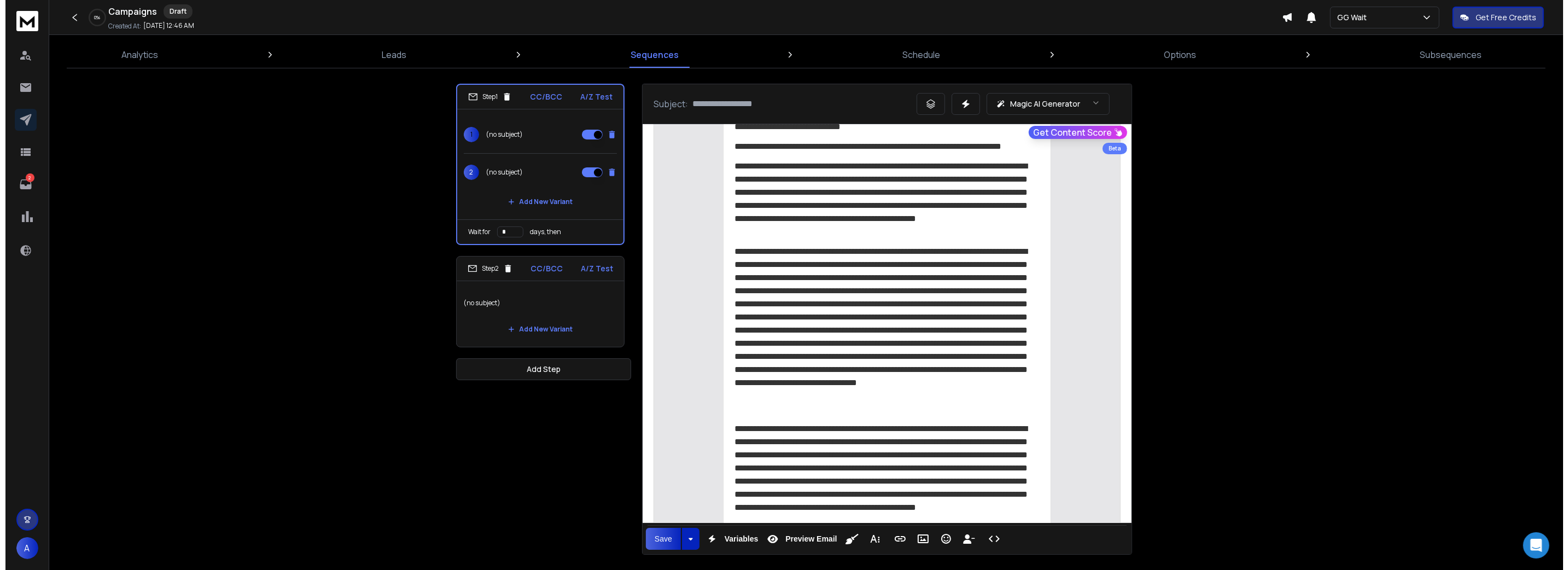
scroll to position [54, 0]
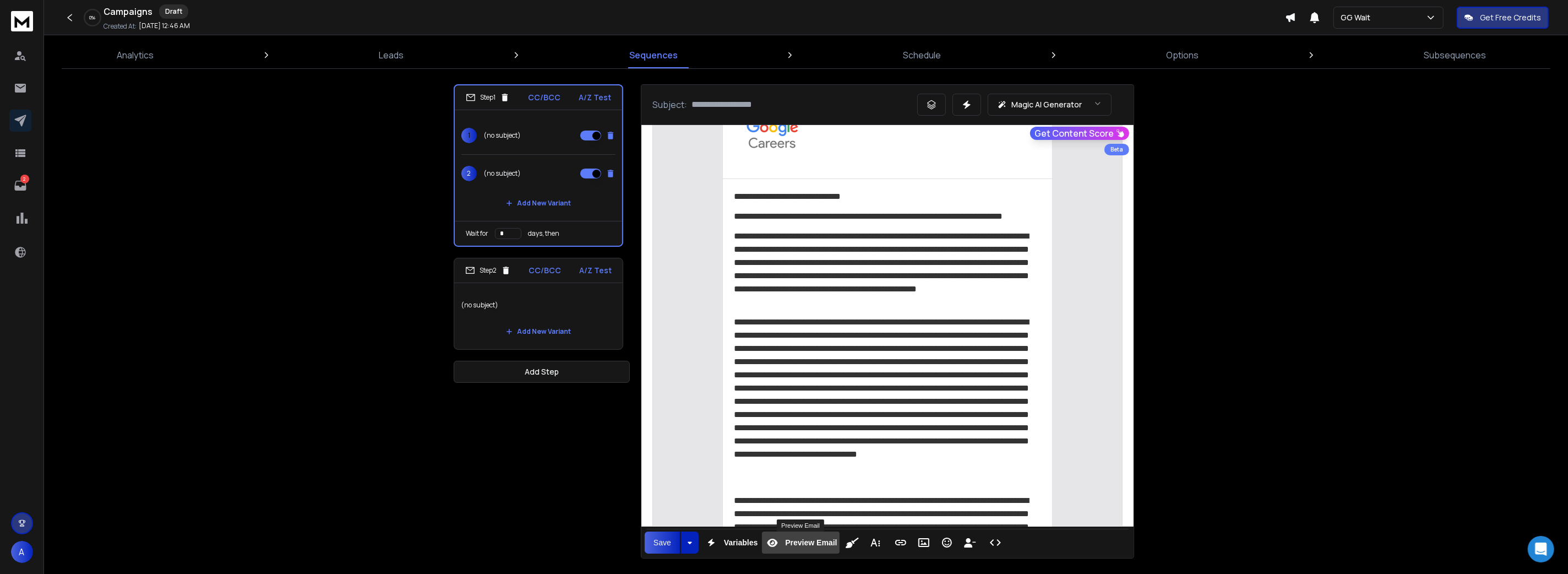
click at [795, 543] on span "Preview Email" at bounding box center [811, 543] width 56 height 9
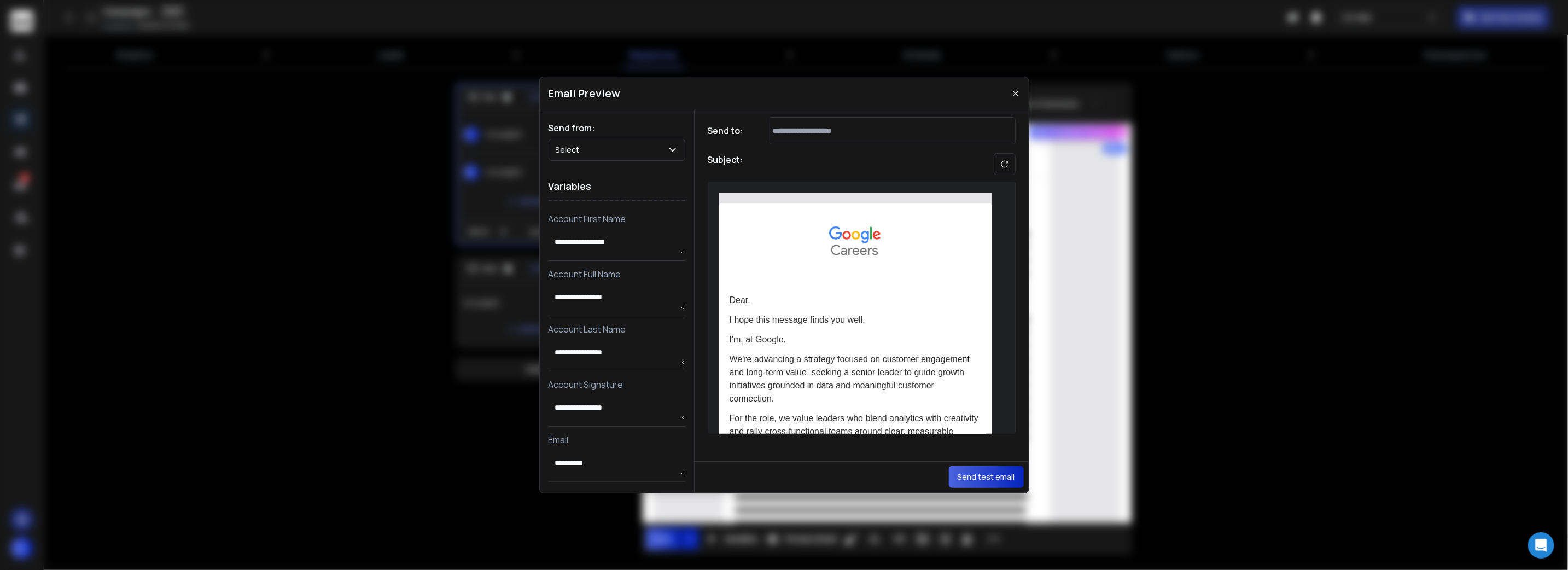
type textarea "**"
type textarea "**********"
type textarea "*******"
type textarea "**"
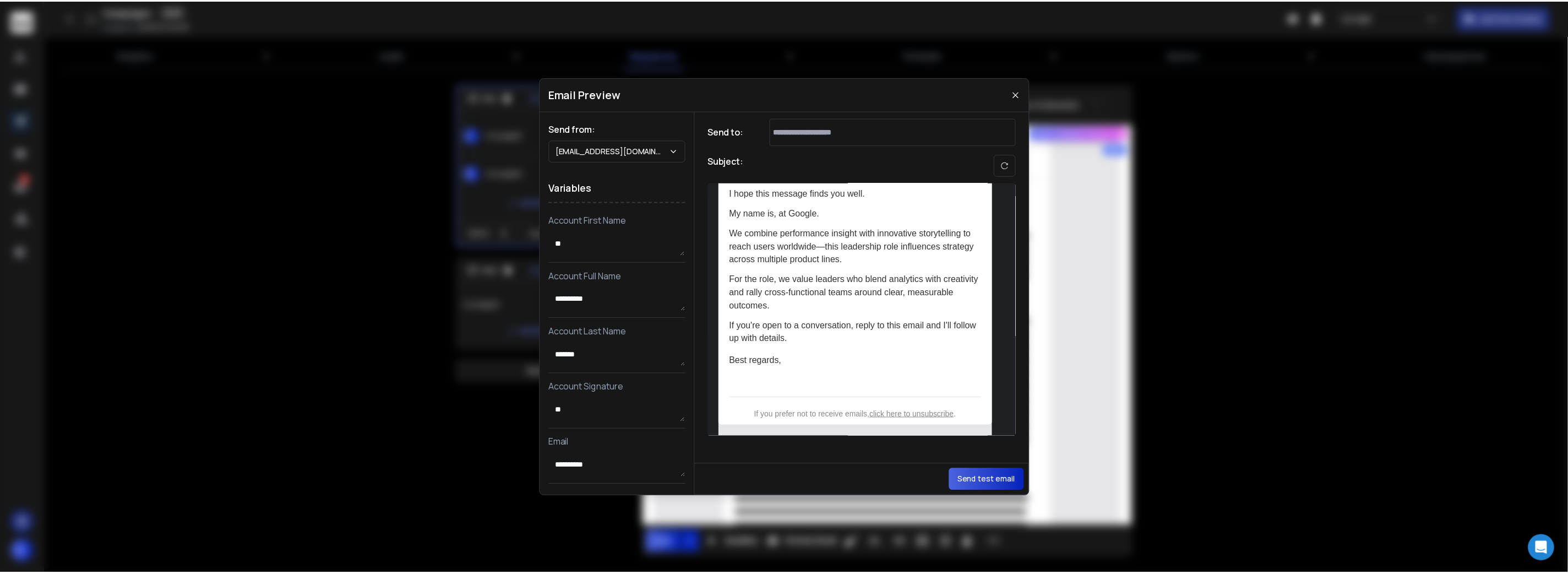
scroll to position [0, 0]
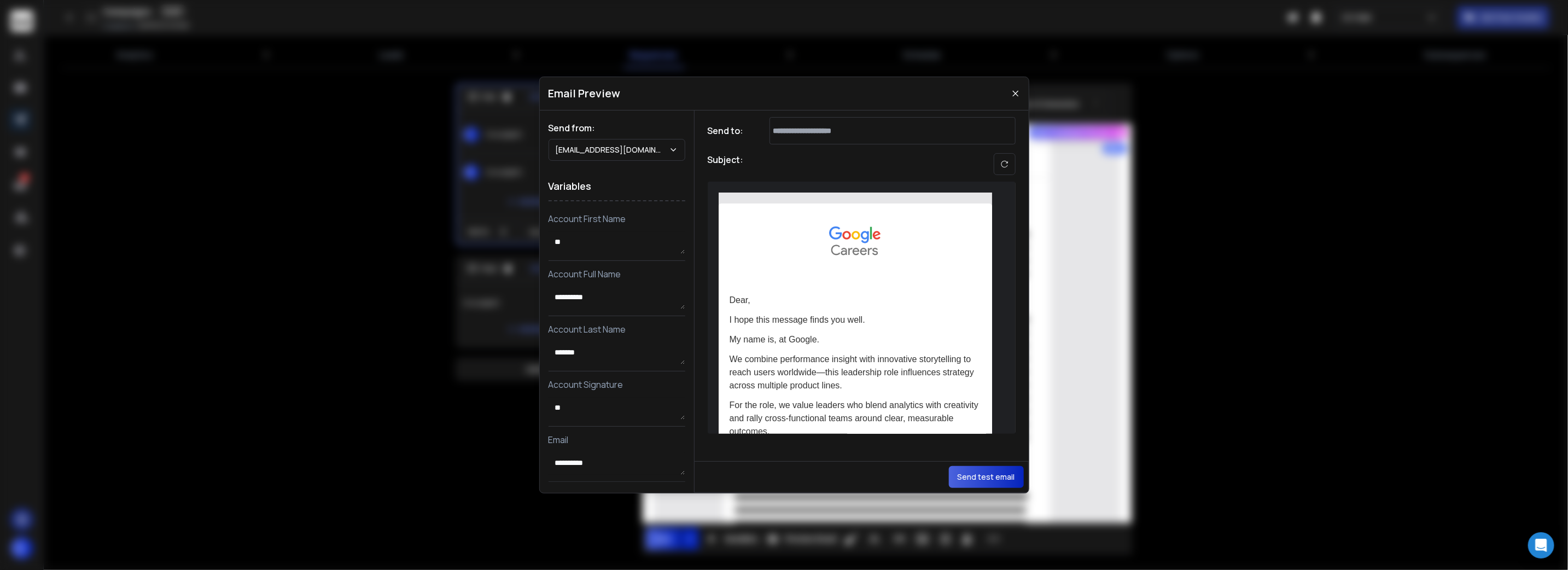
click at [1013, 94] on icon at bounding box center [1015, 94] width 9 height 9
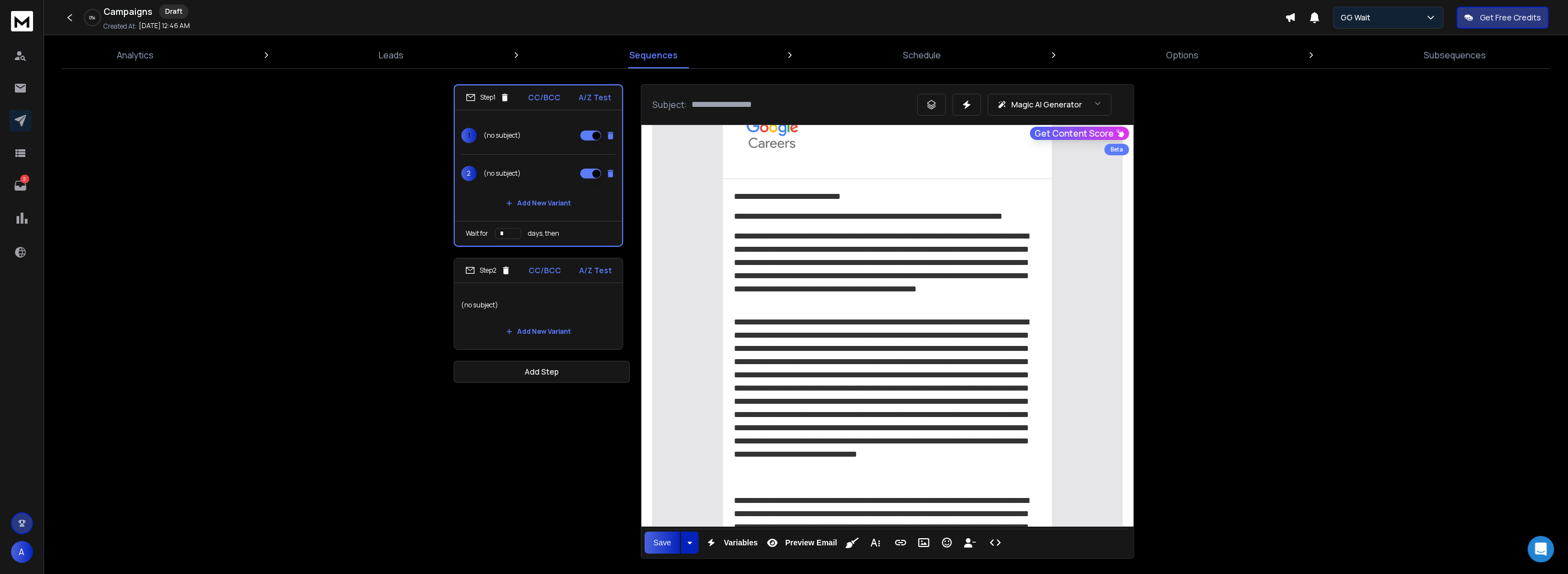
click at [1427, 16] on div "GG Wait" at bounding box center [1388, 18] width 96 height 11
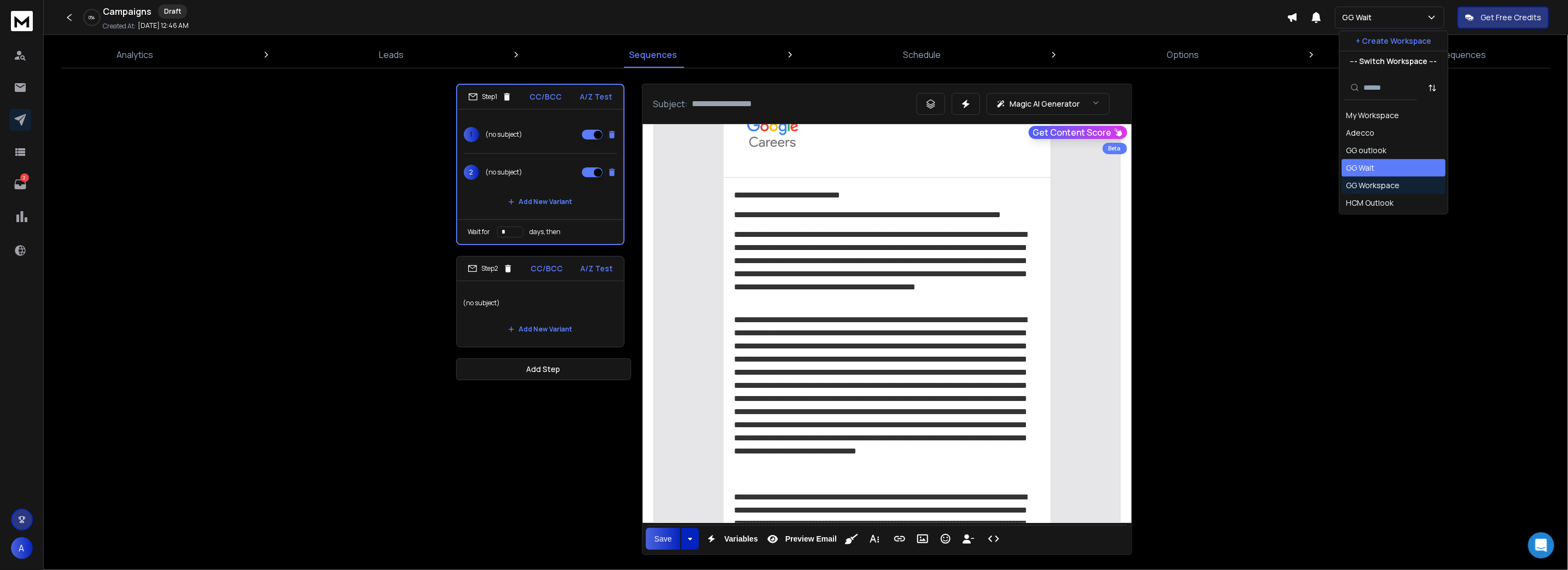
click at [1375, 182] on div "GG Workspace" at bounding box center [1372, 185] width 54 height 11
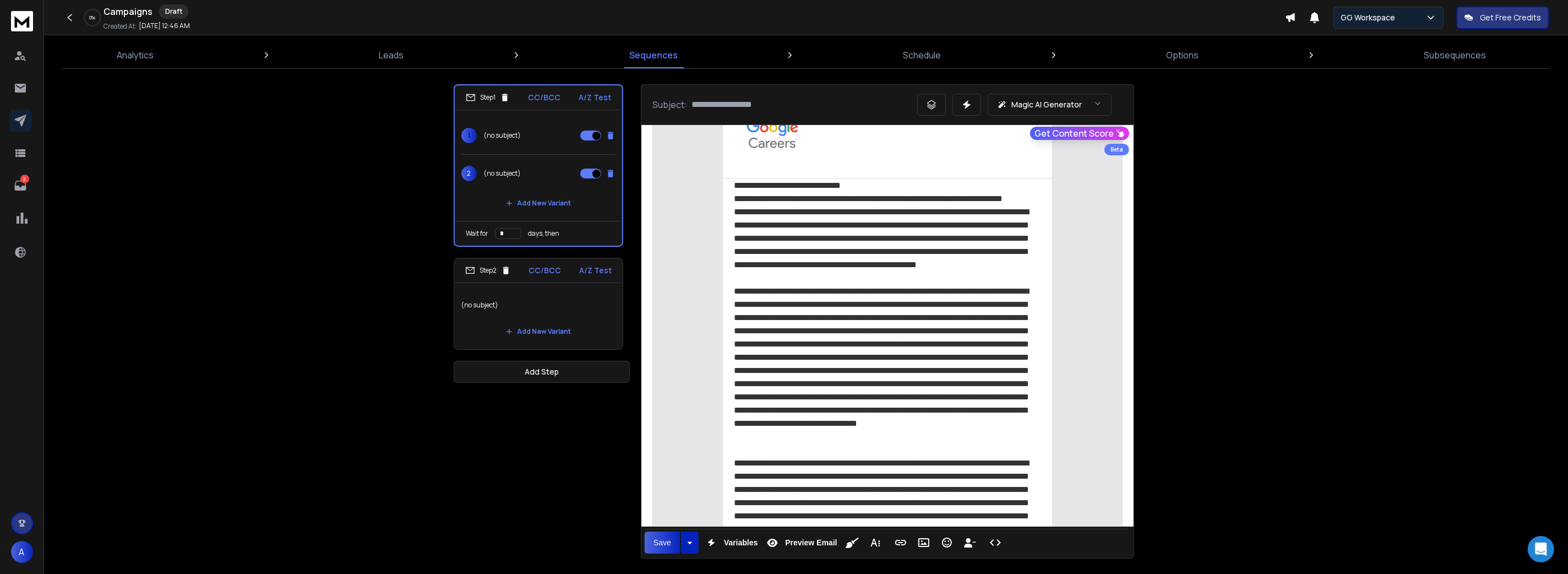
click at [1418, 15] on div "GG Workspace" at bounding box center [1388, 18] width 96 height 11
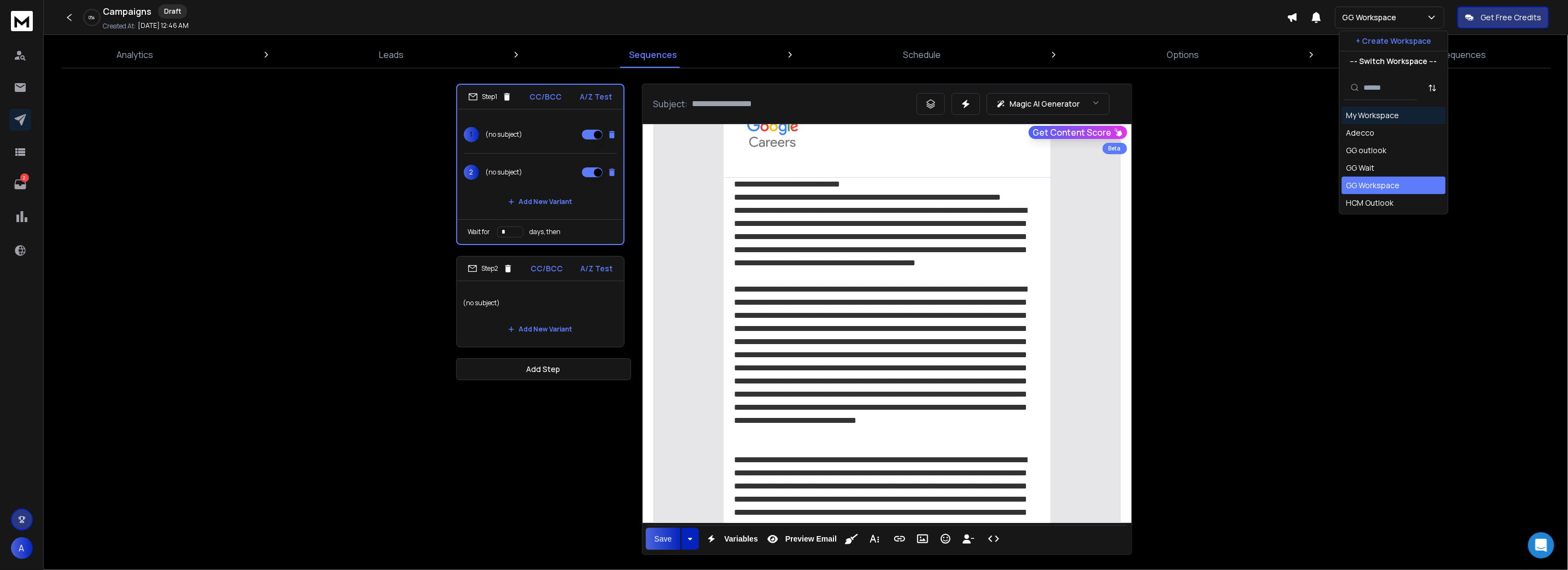
click at [1383, 114] on div "My Workspace" at bounding box center [1372, 115] width 53 height 11
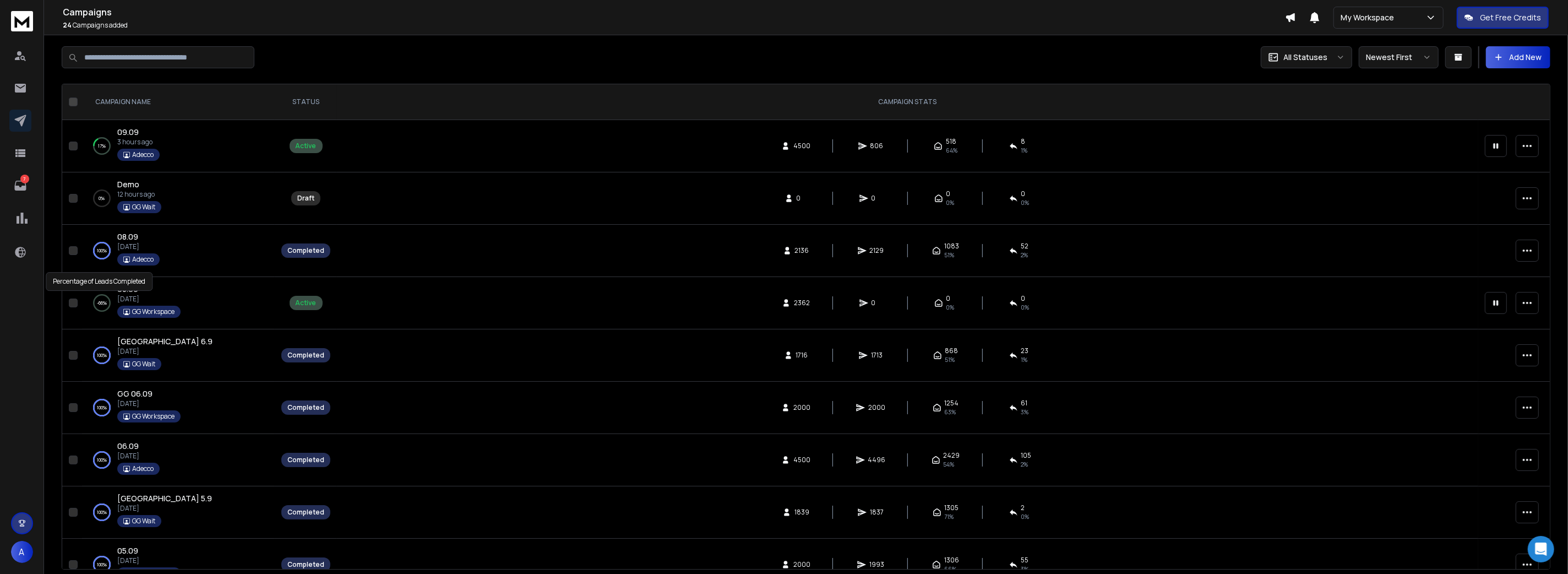
click at [100, 300] on p "-66 %" at bounding box center [102, 303] width 10 height 11
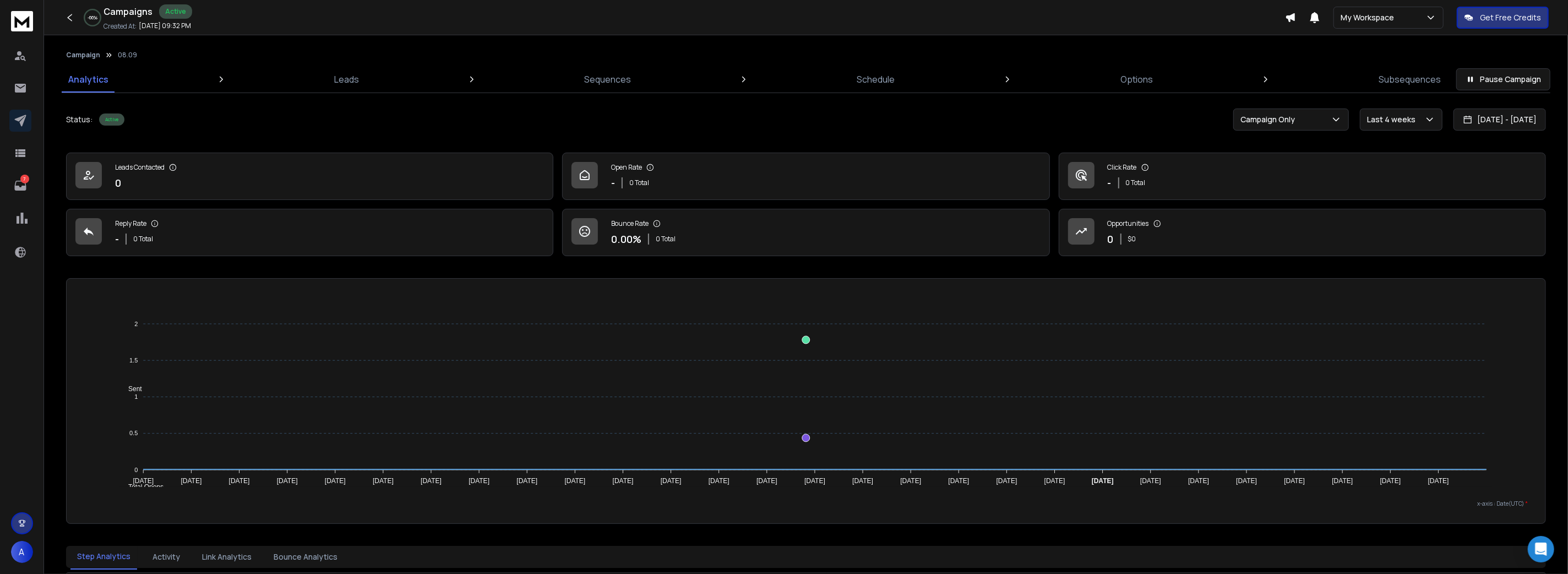
click at [72, 53] on button "Campaign" at bounding box center [83, 55] width 34 height 9
